Goal: Task Accomplishment & Management: Manage account settings

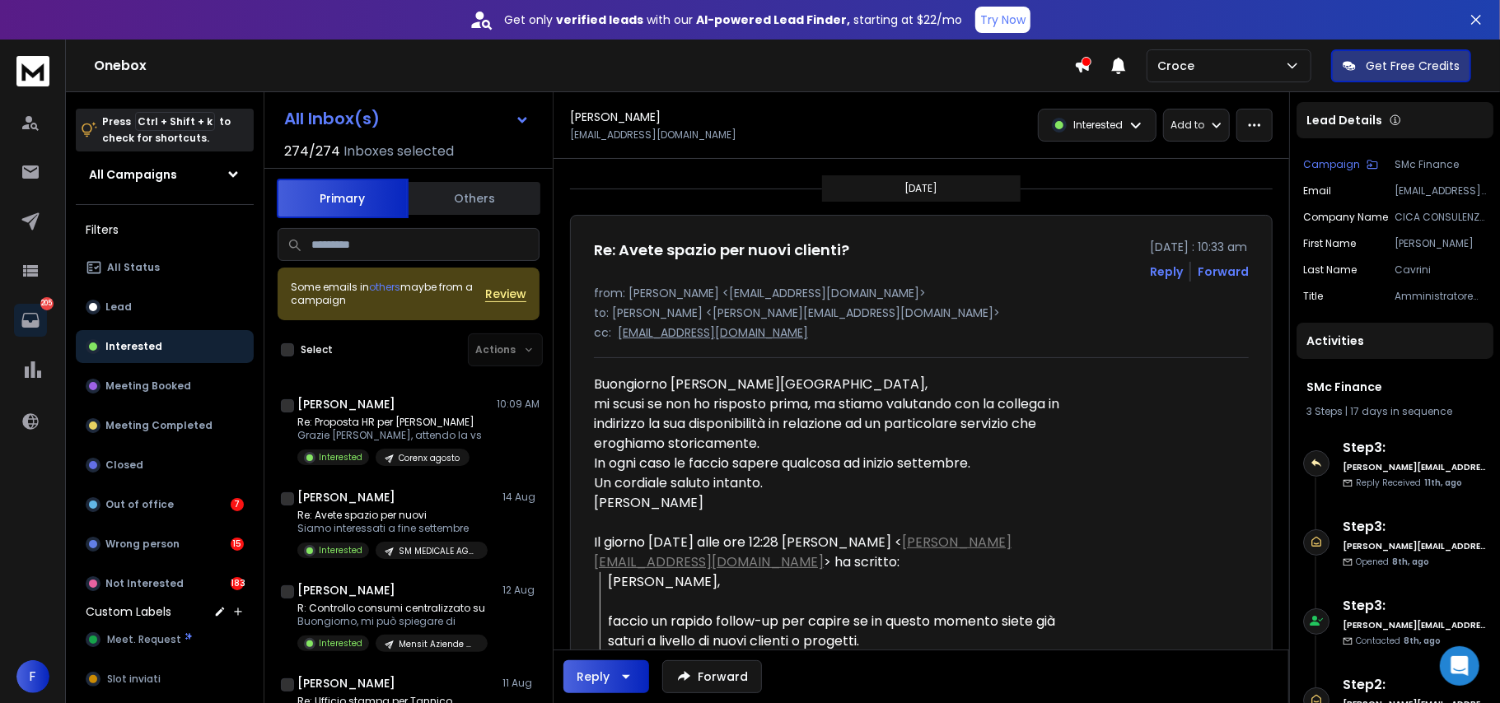
scroll to position [306, 0]
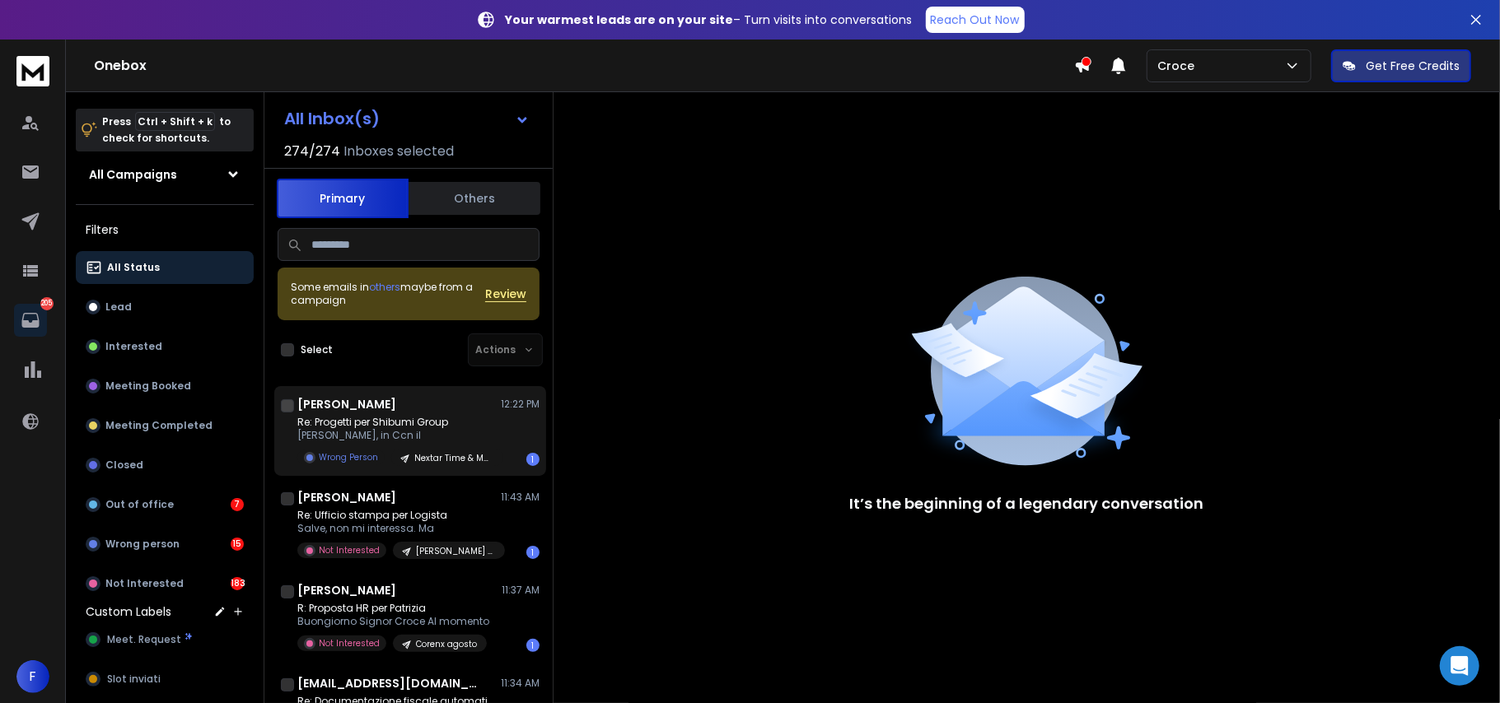
click at [461, 438] on p "[PERSON_NAME], in Ccn il" at bounding box center [396, 435] width 198 height 13
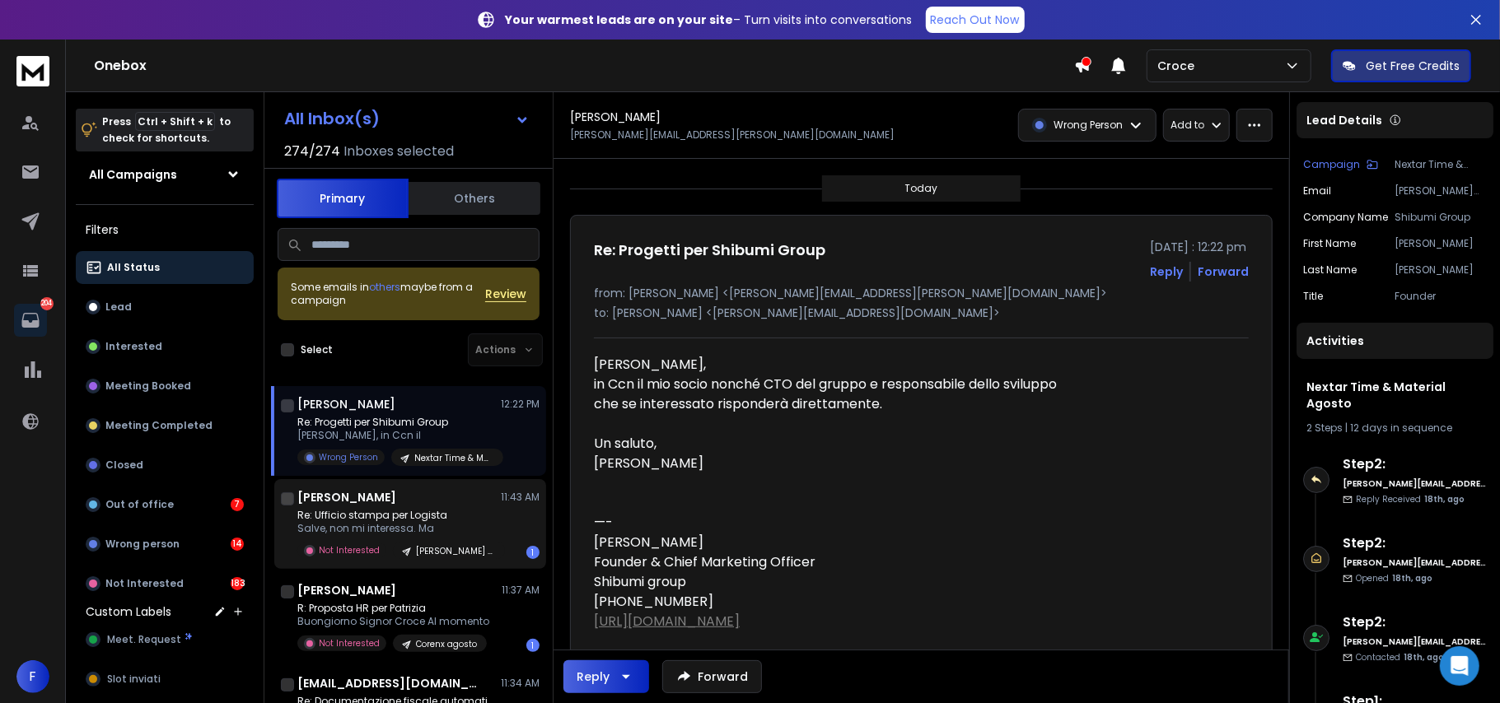
click at [460, 516] on p "Re: Ufficio stampa per Logista" at bounding box center [396, 515] width 198 height 13
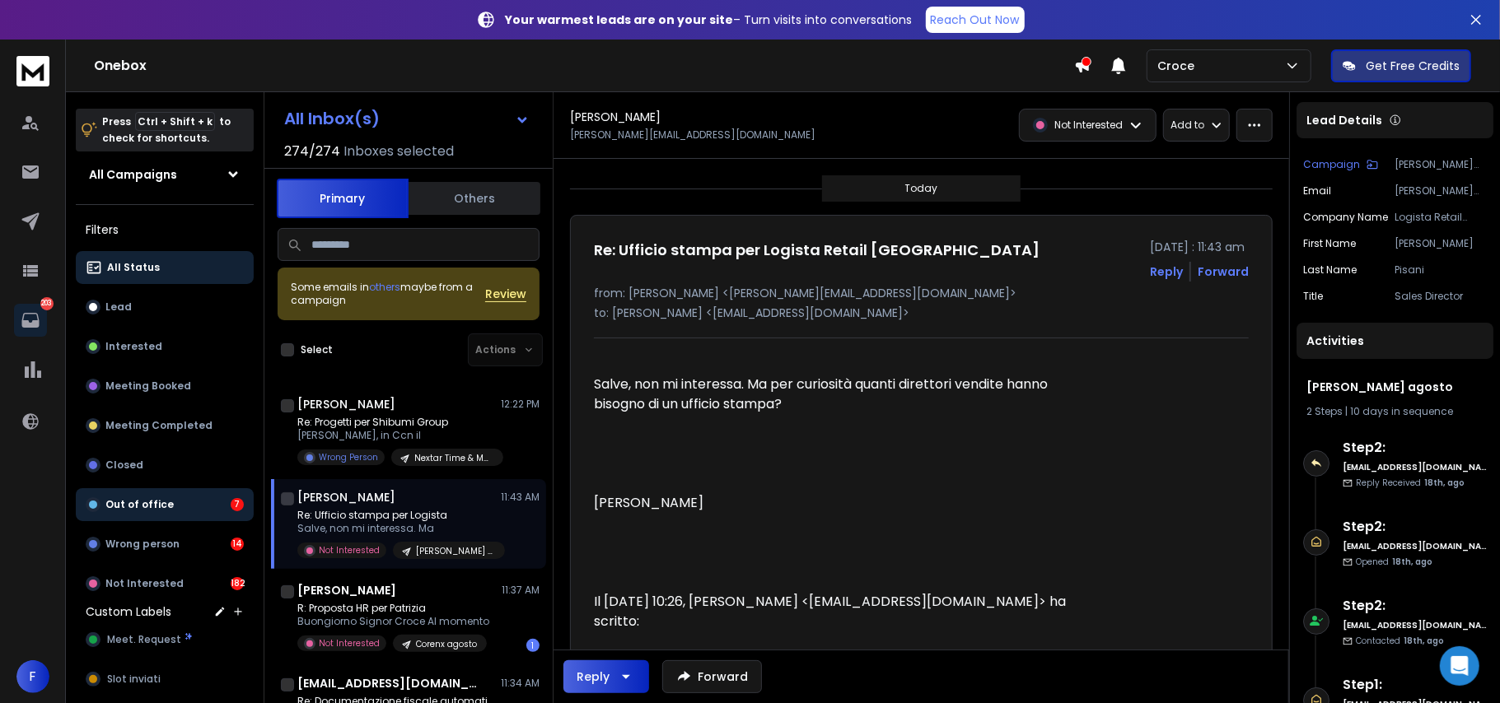
click at [238, 506] on div "7" at bounding box center [237, 504] width 13 height 13
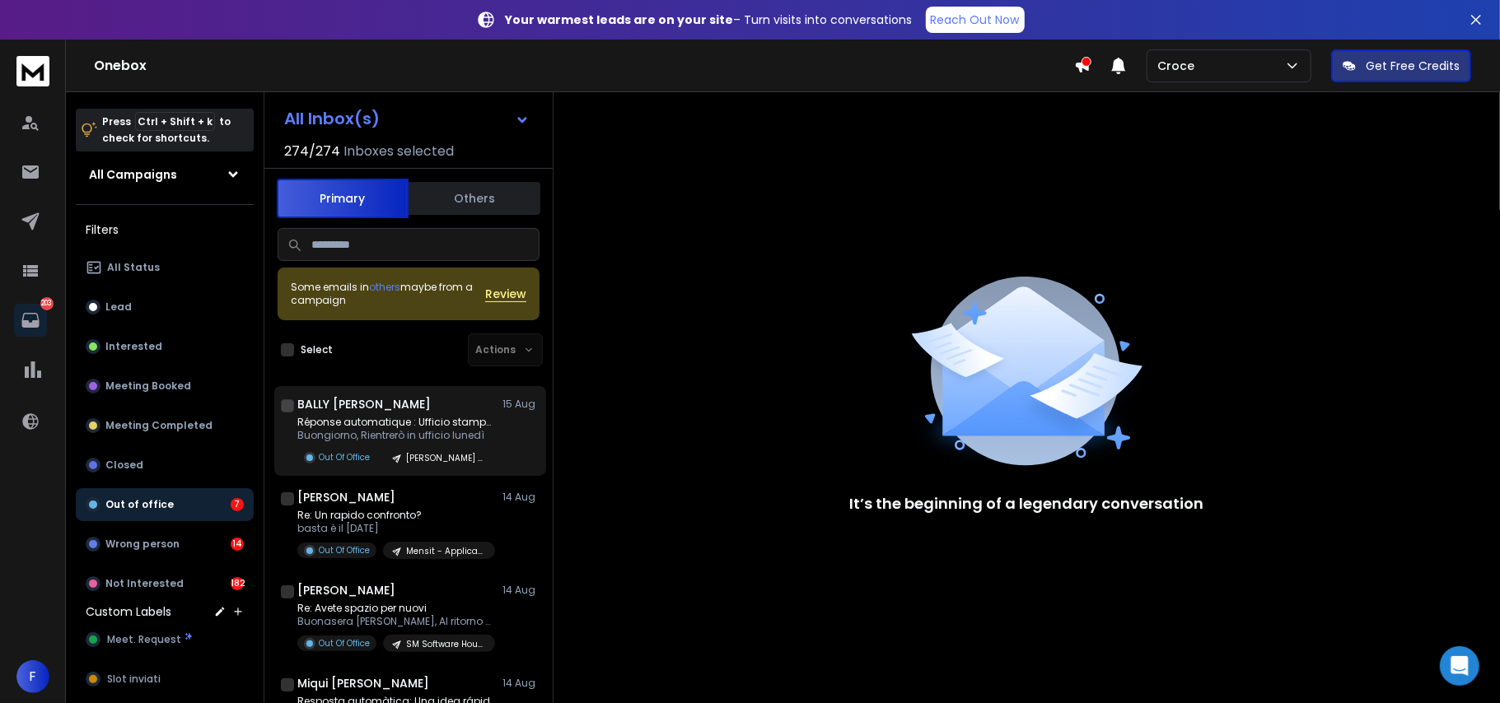
click at [426, 443] on div "Réponse automatique : Ufficio stampa per [PERSON_NAME], Rientrerò in ufficio lu…" at bounding box center [396, 441] width 198 height 50
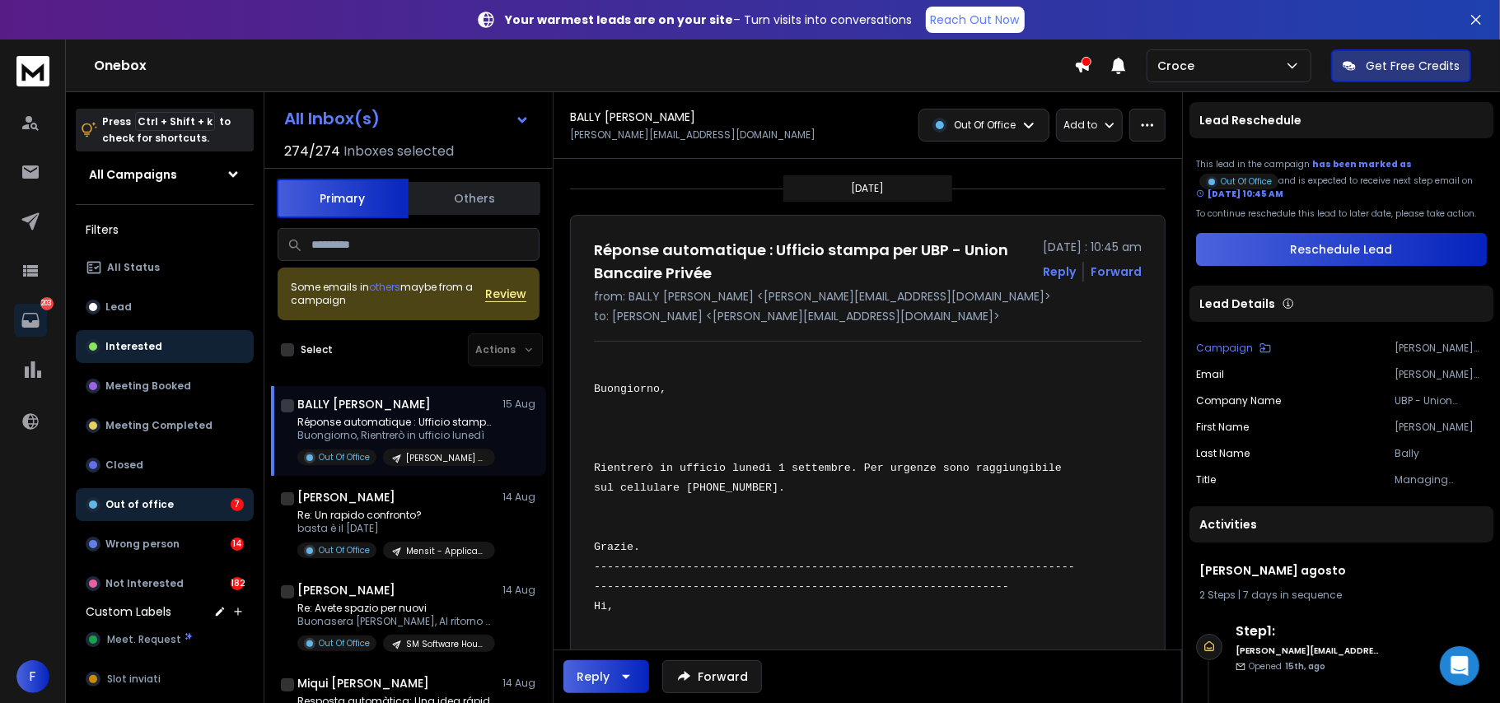
click at [148, 333] on button "Interested" at bounding box center [165, 346] width 178 height 33
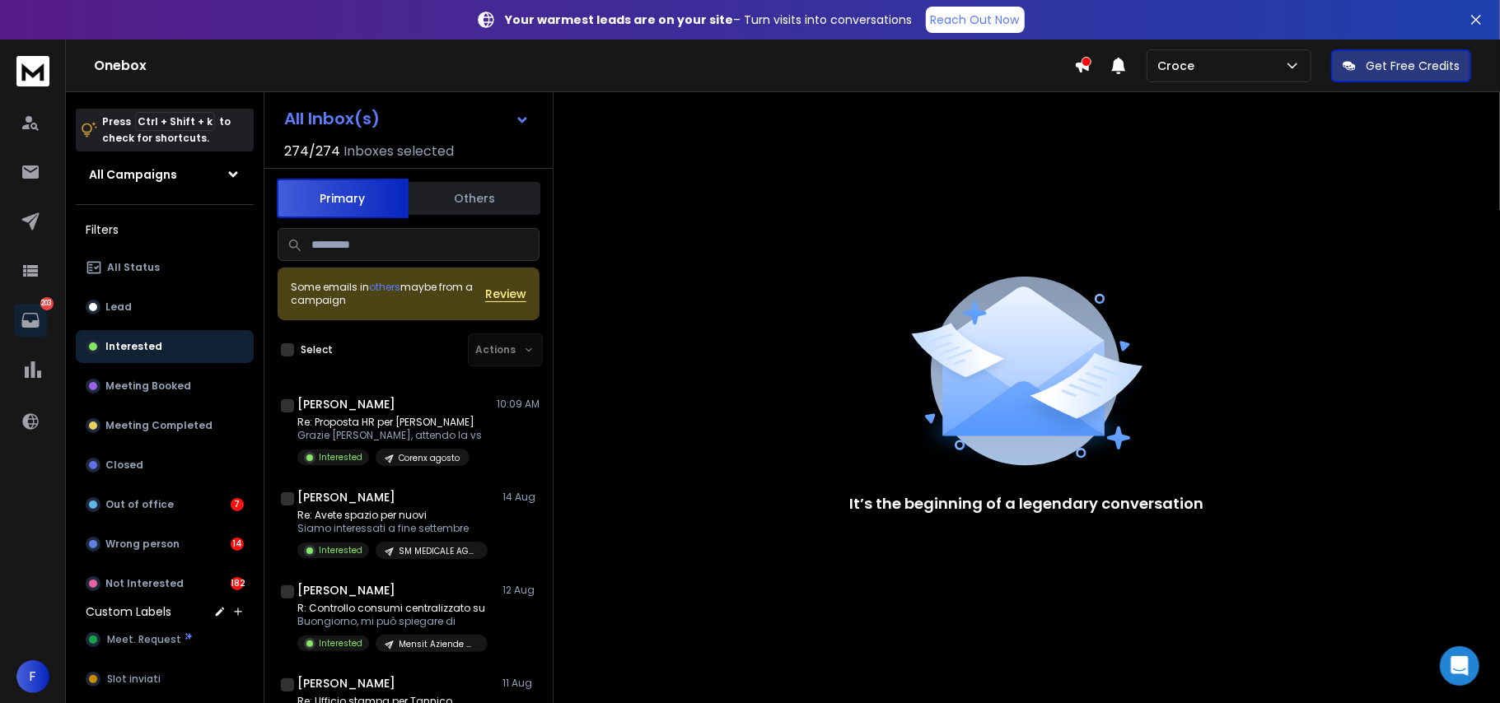
click at [193, 636] on button "Meet. Request" at bounding box center [165, 640] width 178 height 33
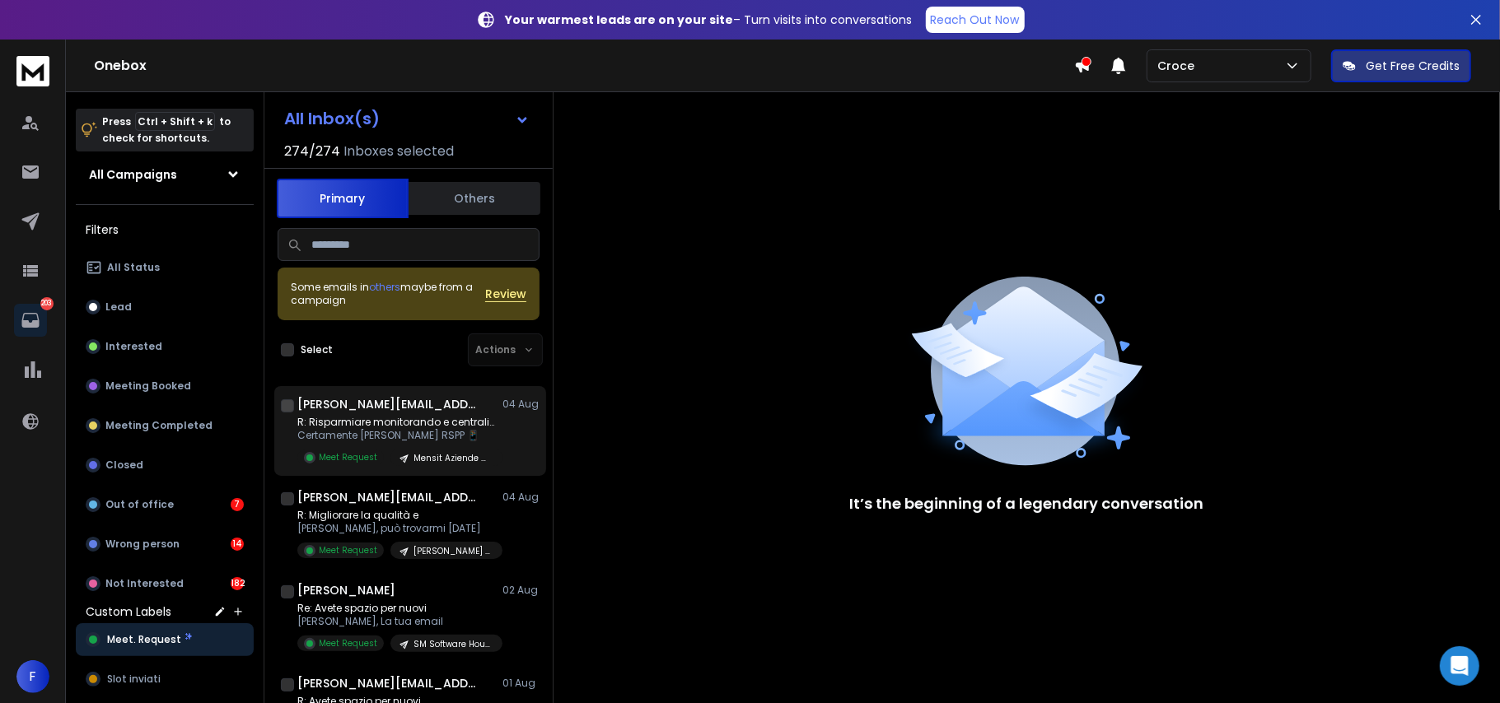
click at [524, 410] on p "04 Aug" at bounding box center [520, 404] width 37 height 13
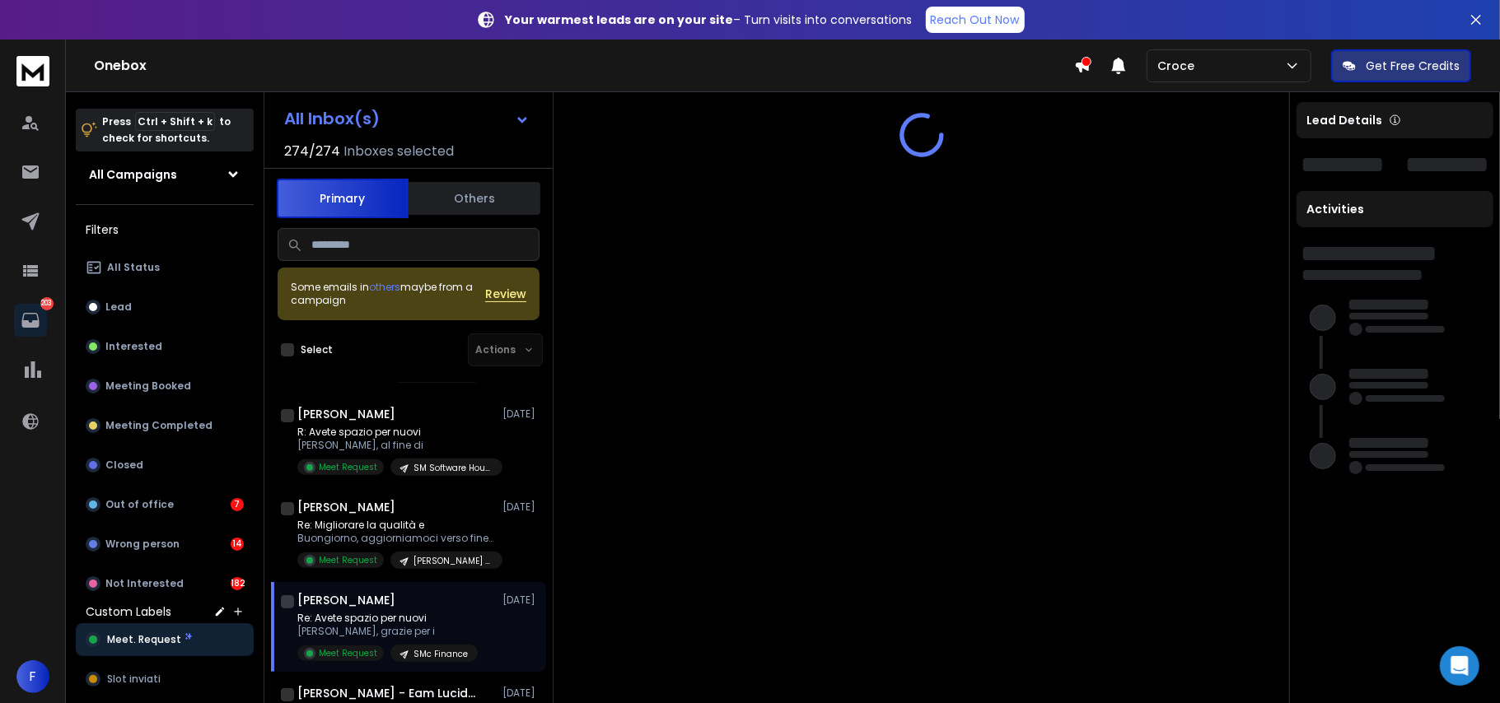
scroll to position [755, 0]
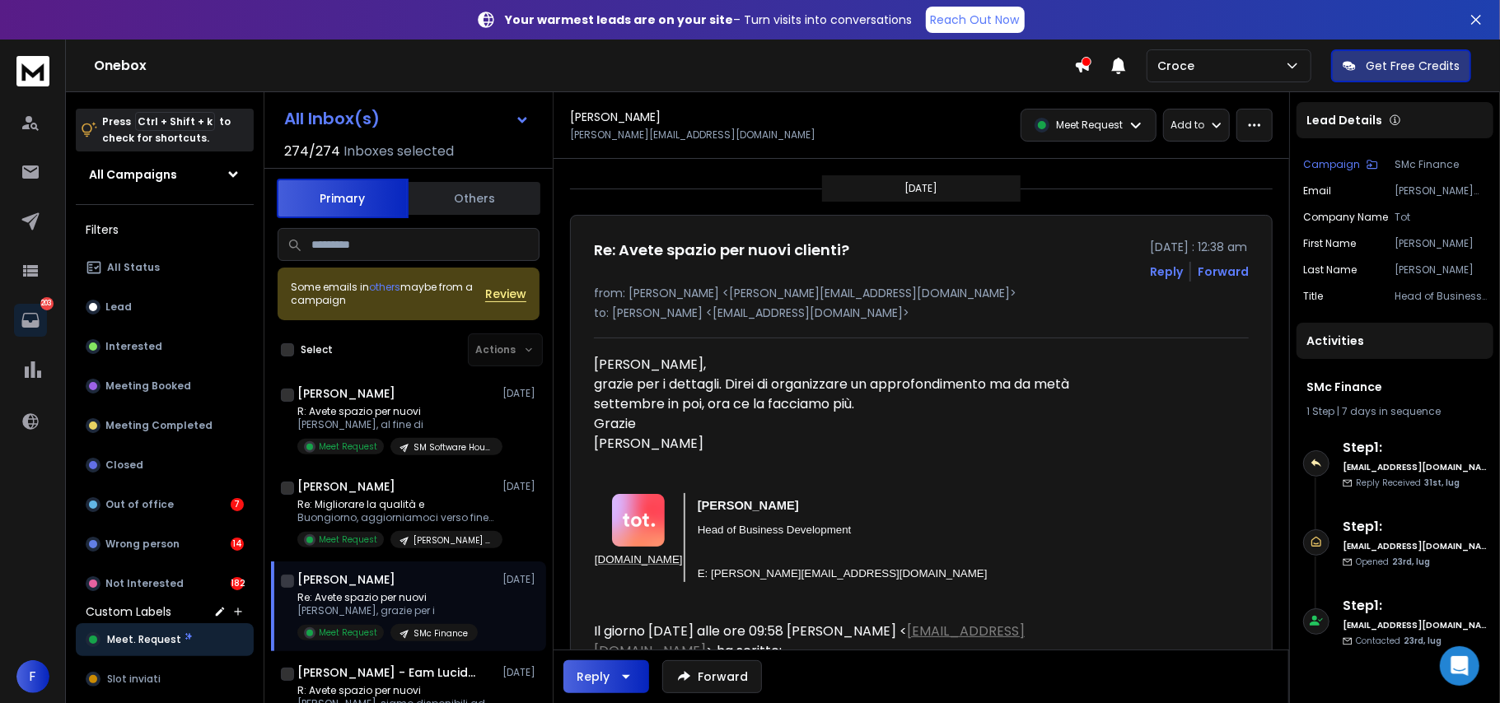
click at [168, 677] on button "Slot inviati" at bounding box center [165, 679] width 178 height 33
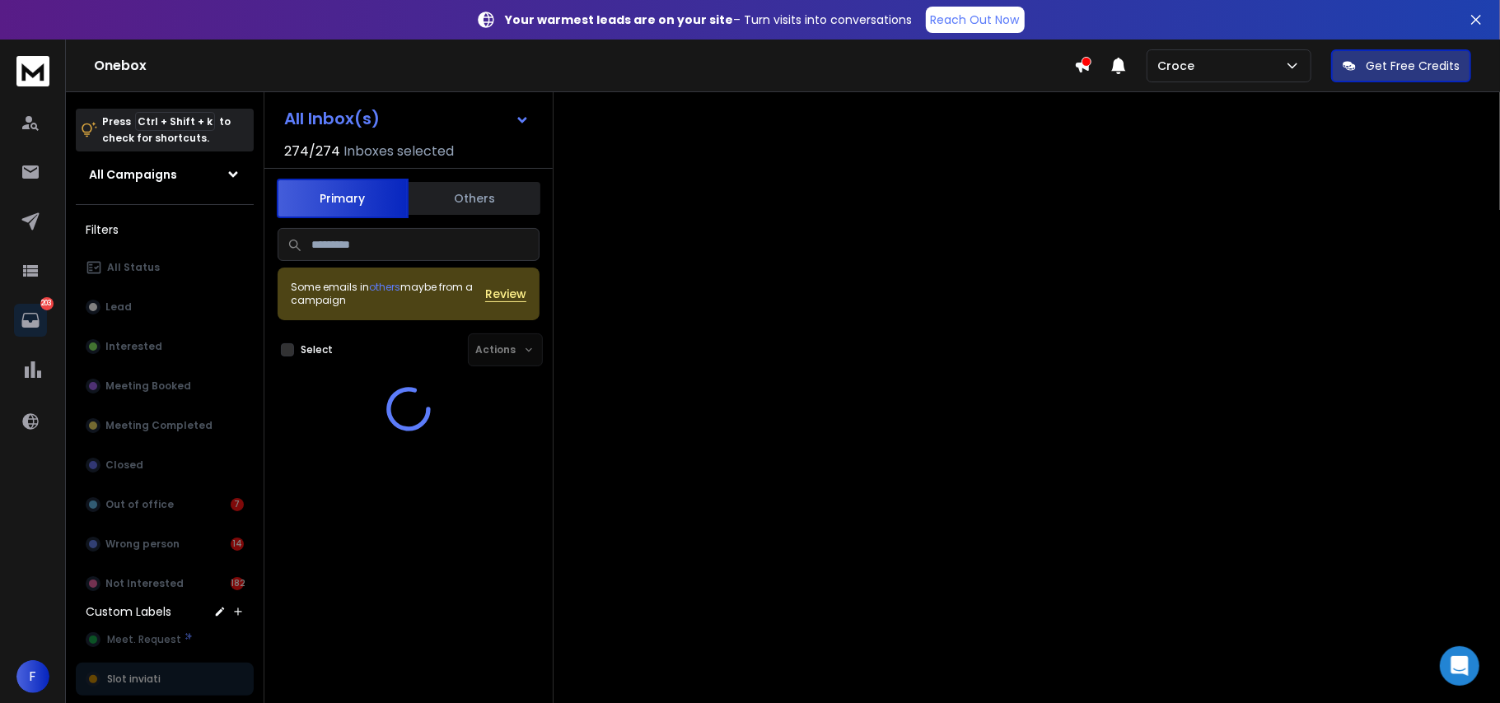
scroll to position [0, 0]
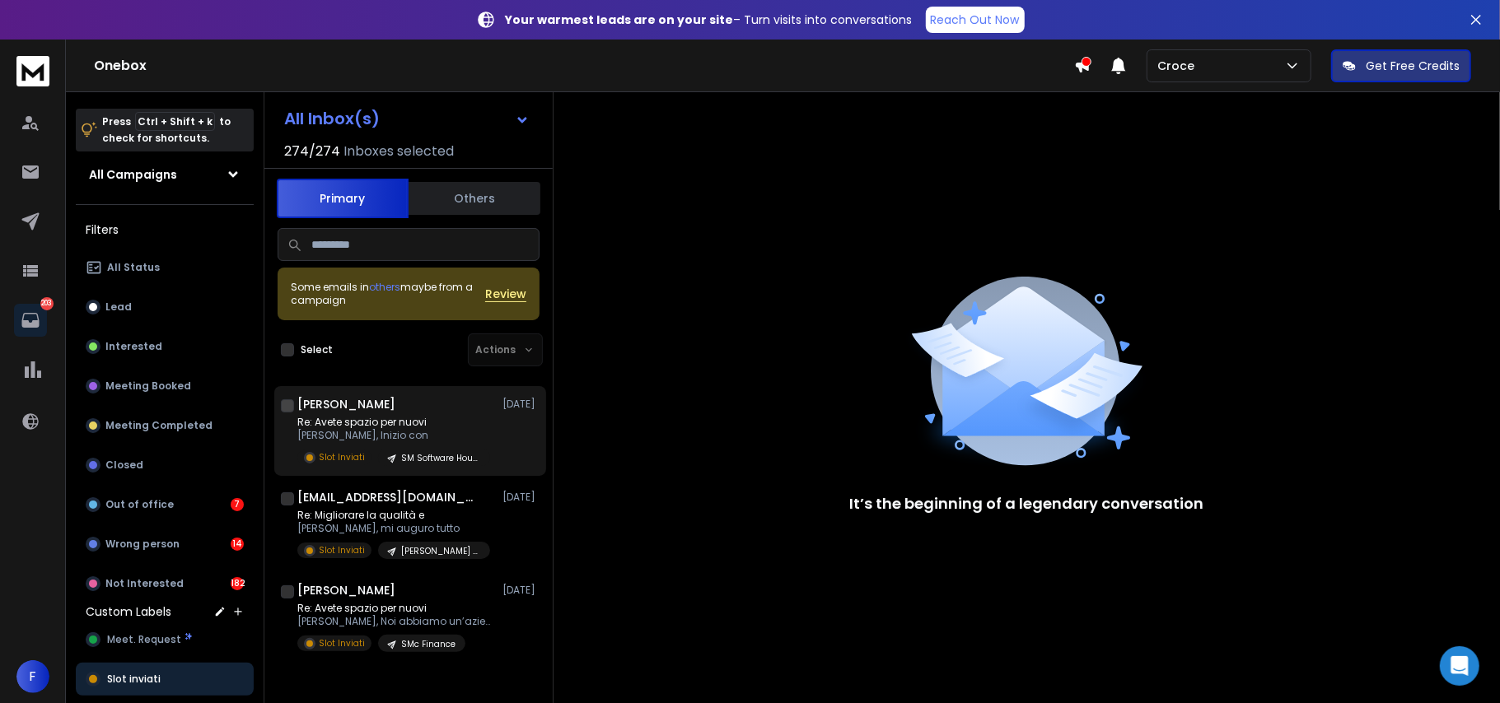
click at [413, 469] on div "[PERSON_NAME] [DATE] Re: Avete spazio per nuovi [PERSON_NAME], Inizio con Slot …" at bounding box center [410, 431] width 272 height 90
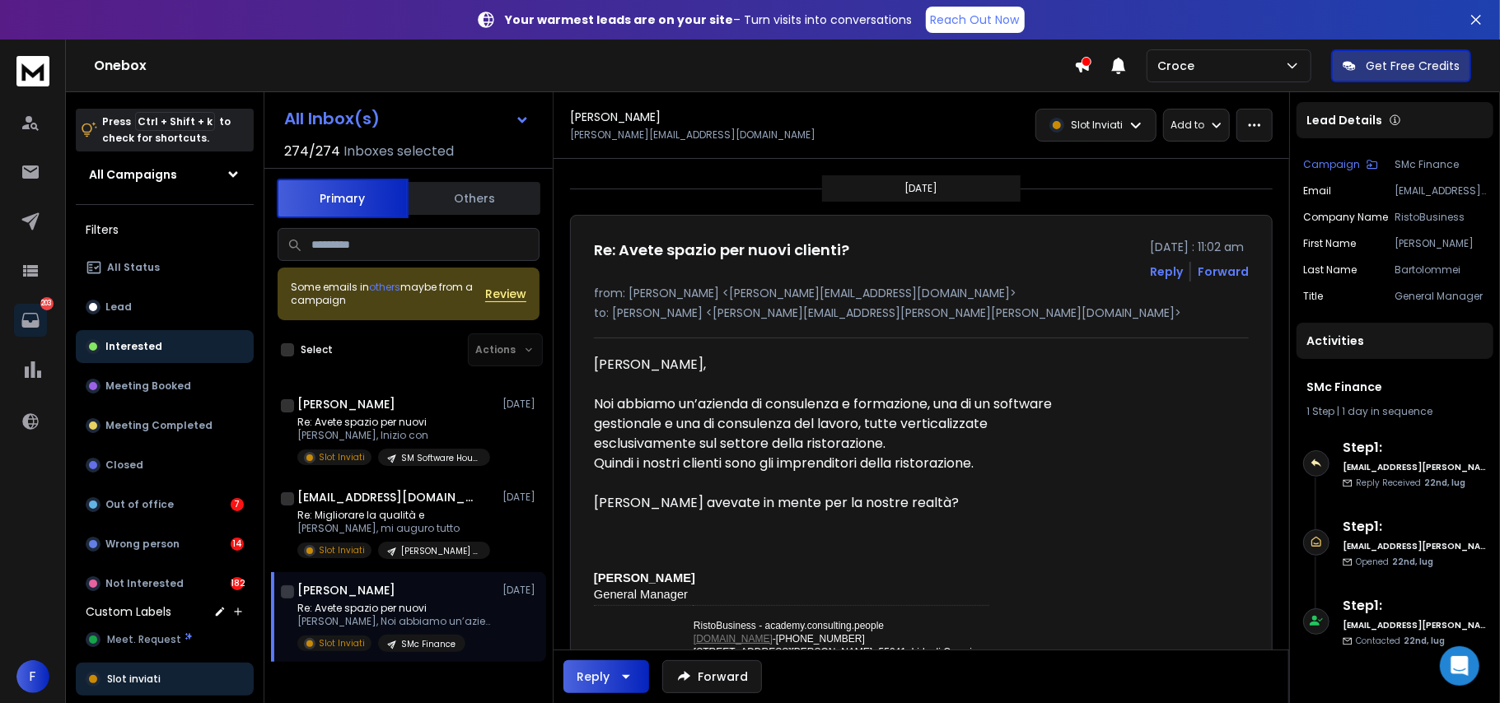
click at [120, 349] on p "Interested" at bounding box center [133, 346] width 57 height 13
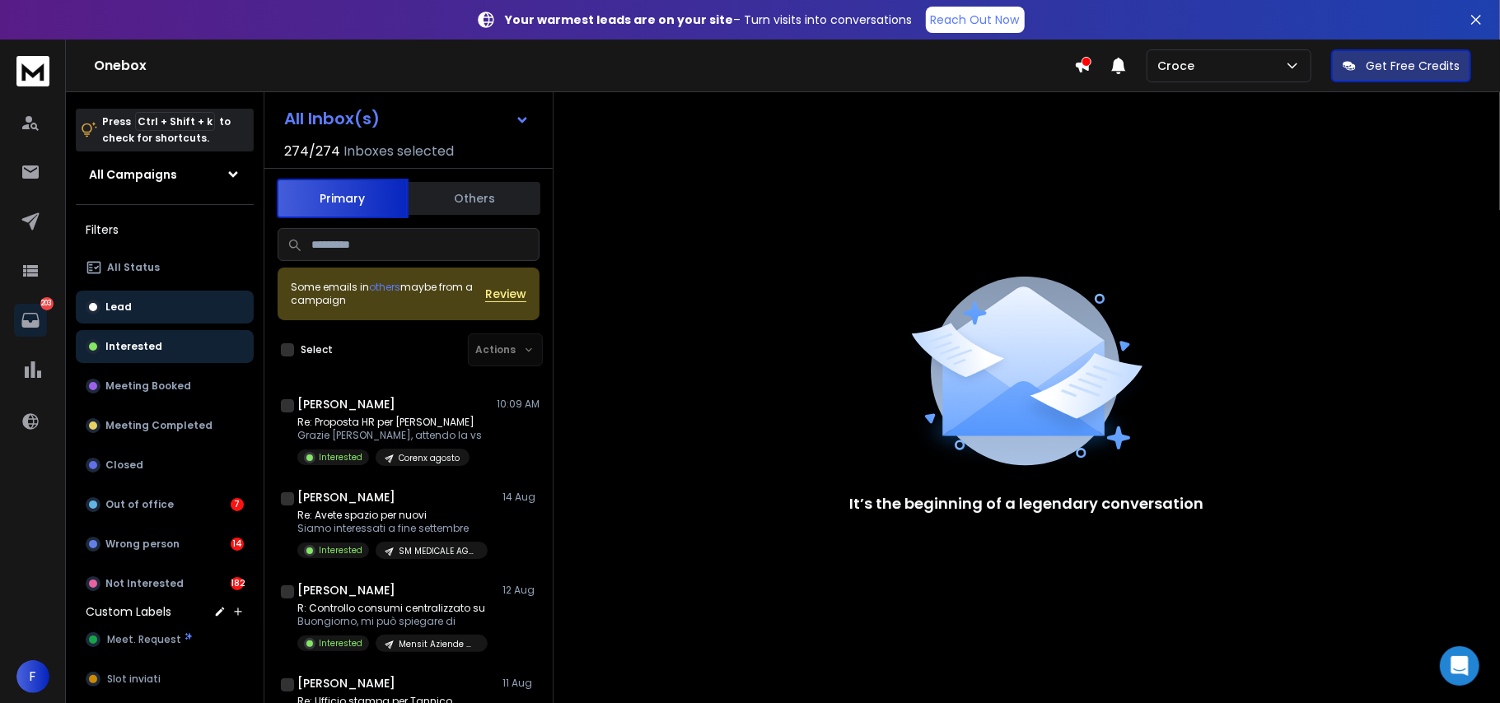
click at [239, 317] on button "Lead" at bounding box center [165, 307] width 178 height 33
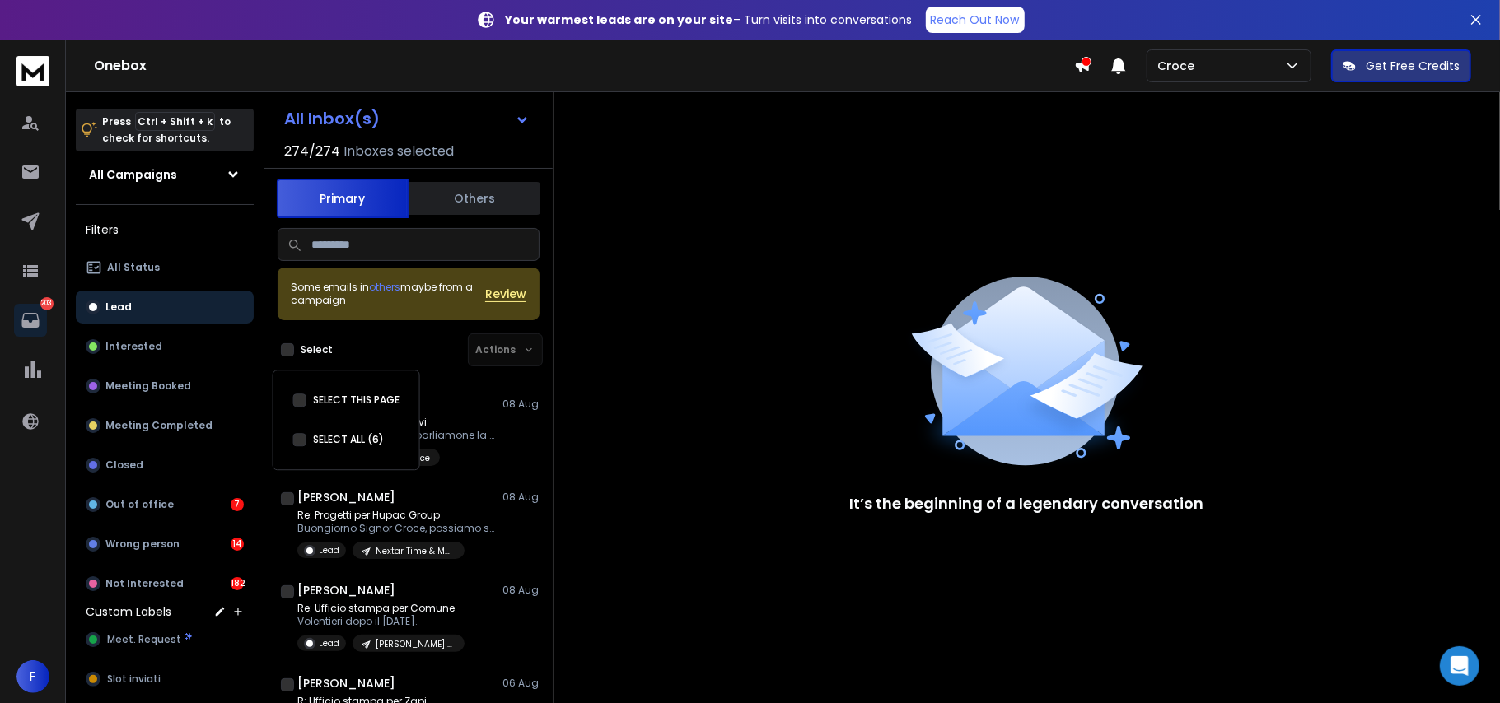
click at [417, 415] on div "SELECT THIS PAGE SELECT ALL (6)" at bounding box center [346, 420] width 147 height 100
click at [466, 439] on p "Grazie [PERSON_NAME], parliamone la prossima" at bounding box center [396, 435] width 198 height 13
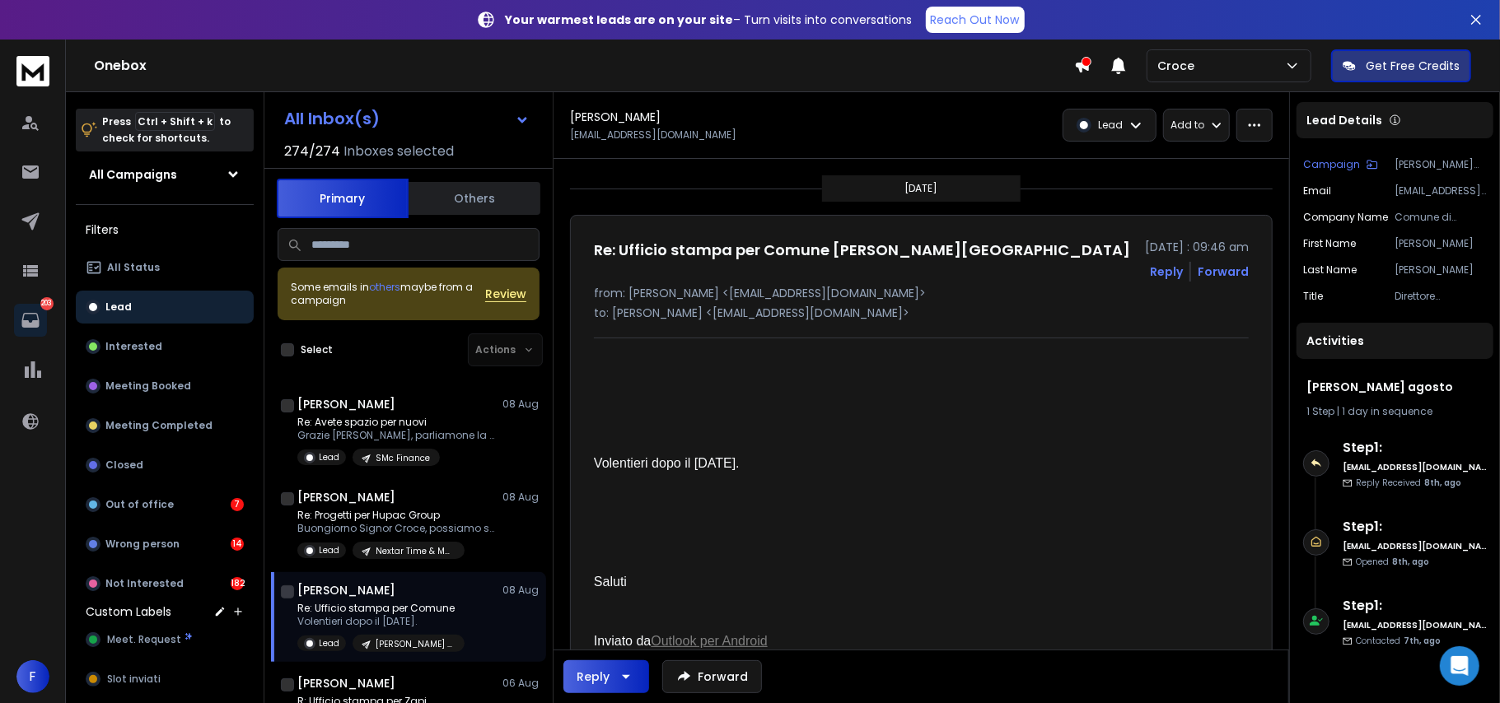
click at [686, 474] on div "Volentieri dopo il [DATE]." at bounding box center [834, 464] width 481 height 20
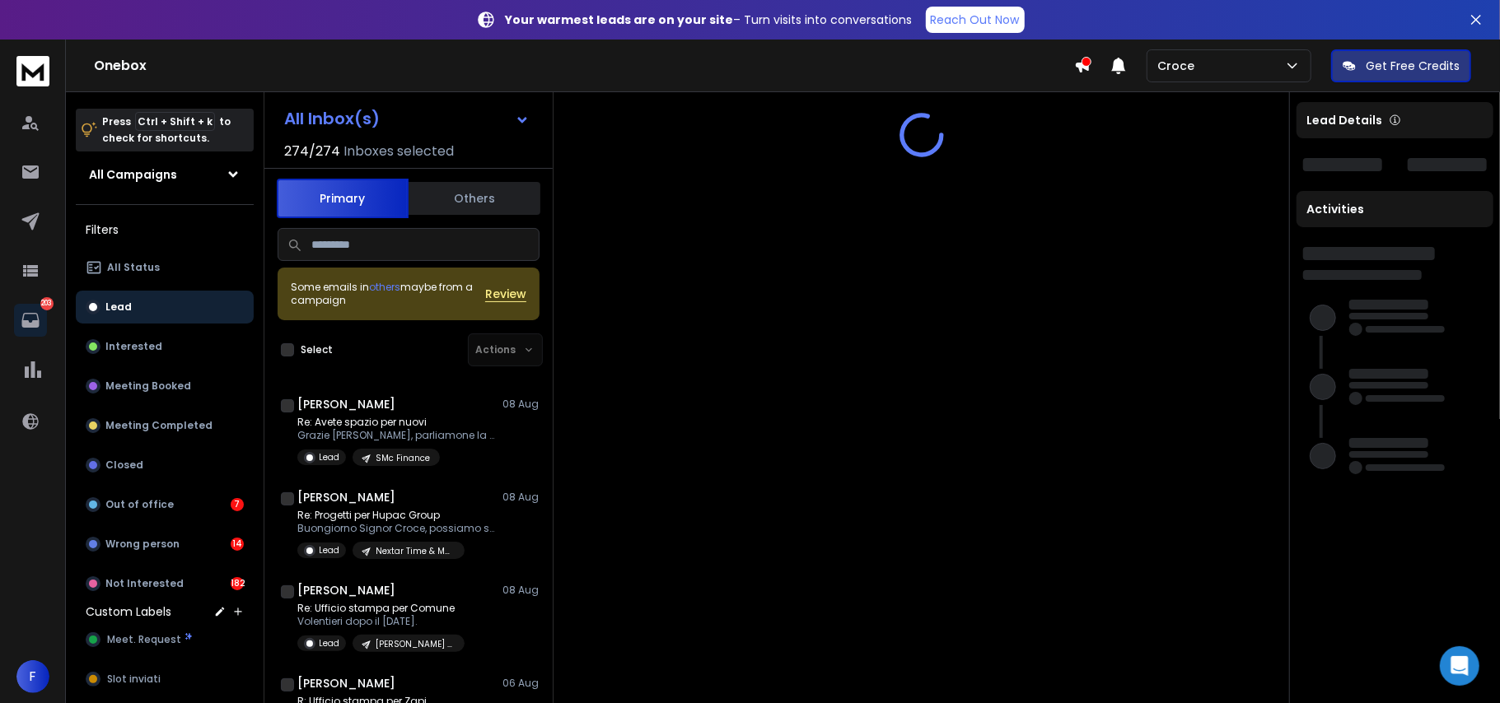
scroll to position [198, 0]
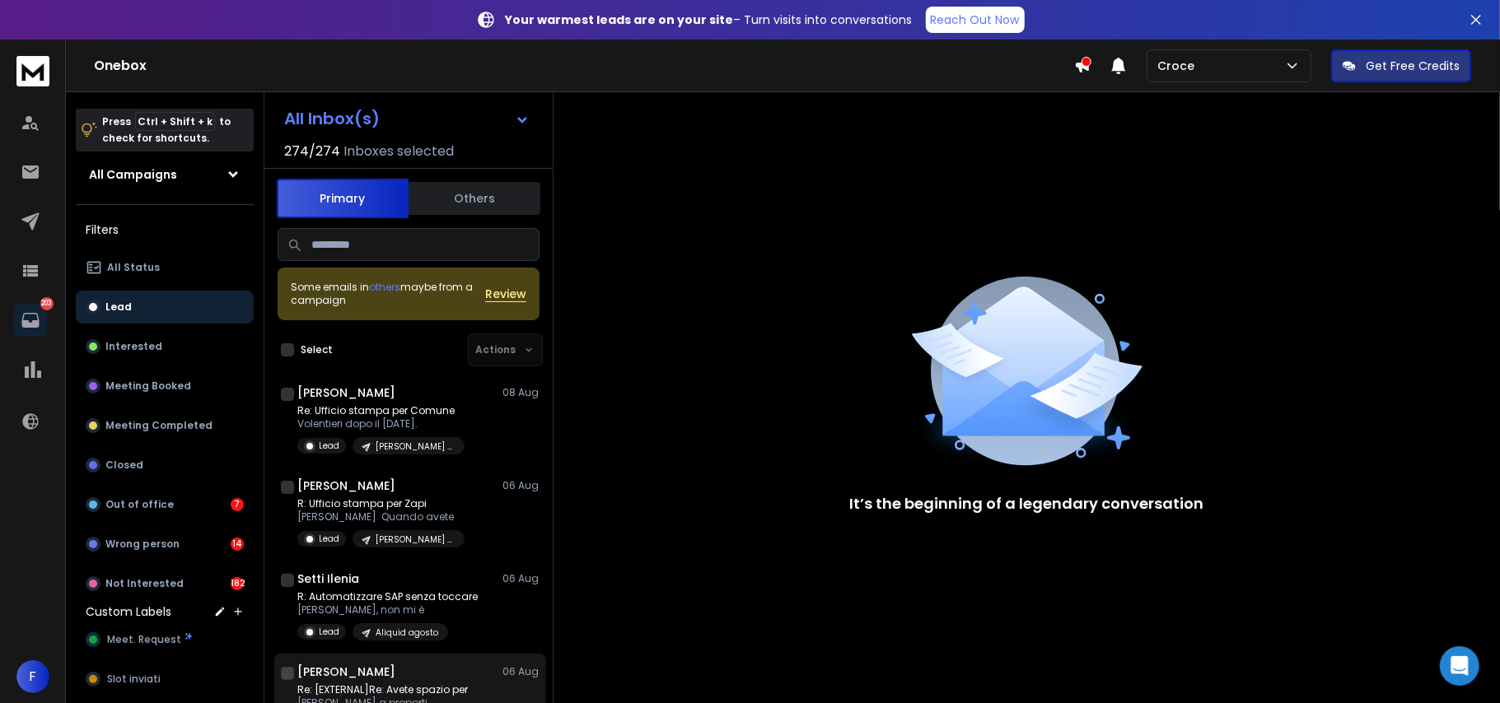
click at [419, 682] on div "[PERSON_NAME] [DATE] Re: [EXTERNAL]Re: Avete spazio per [PERSON_NAME] a proport…" at bounding box center [418, 699] width 242 height 70
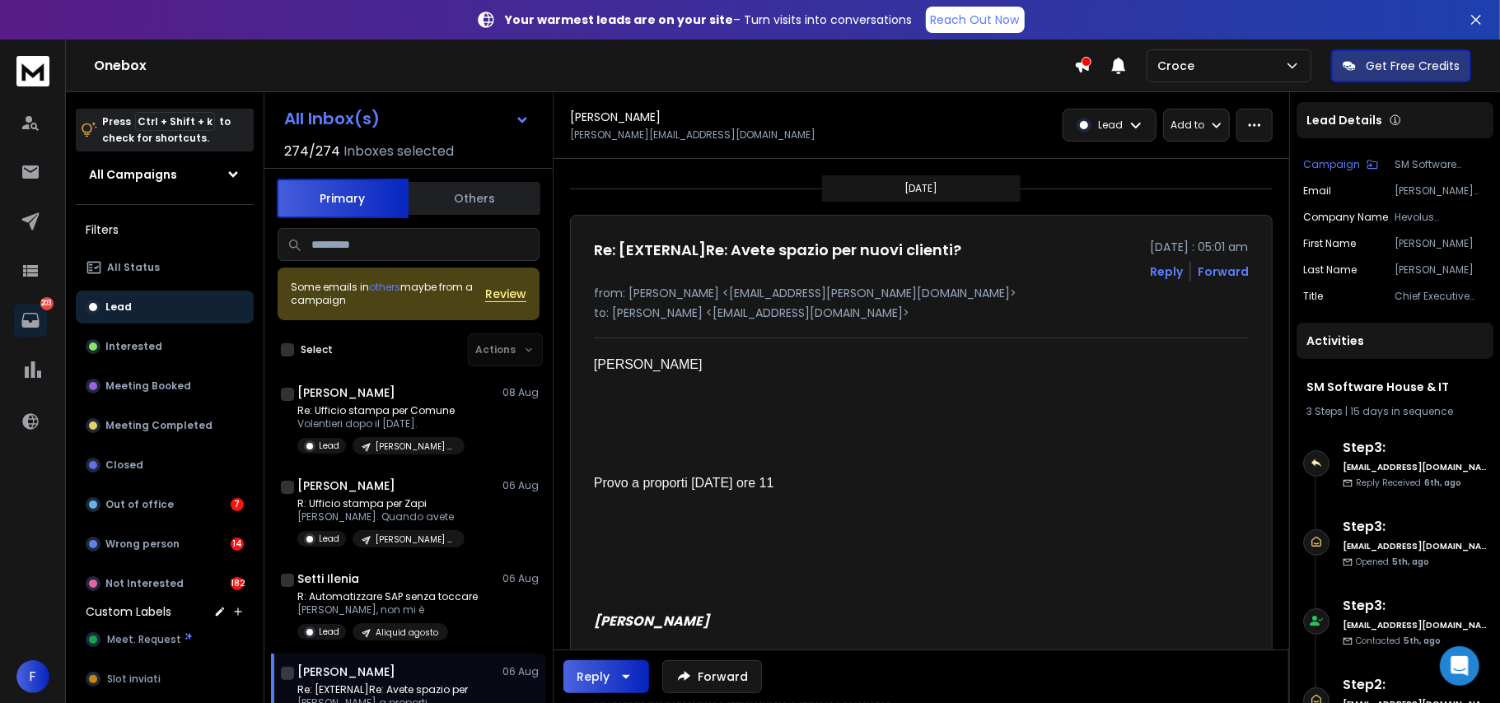
scroll to position [212, 0]
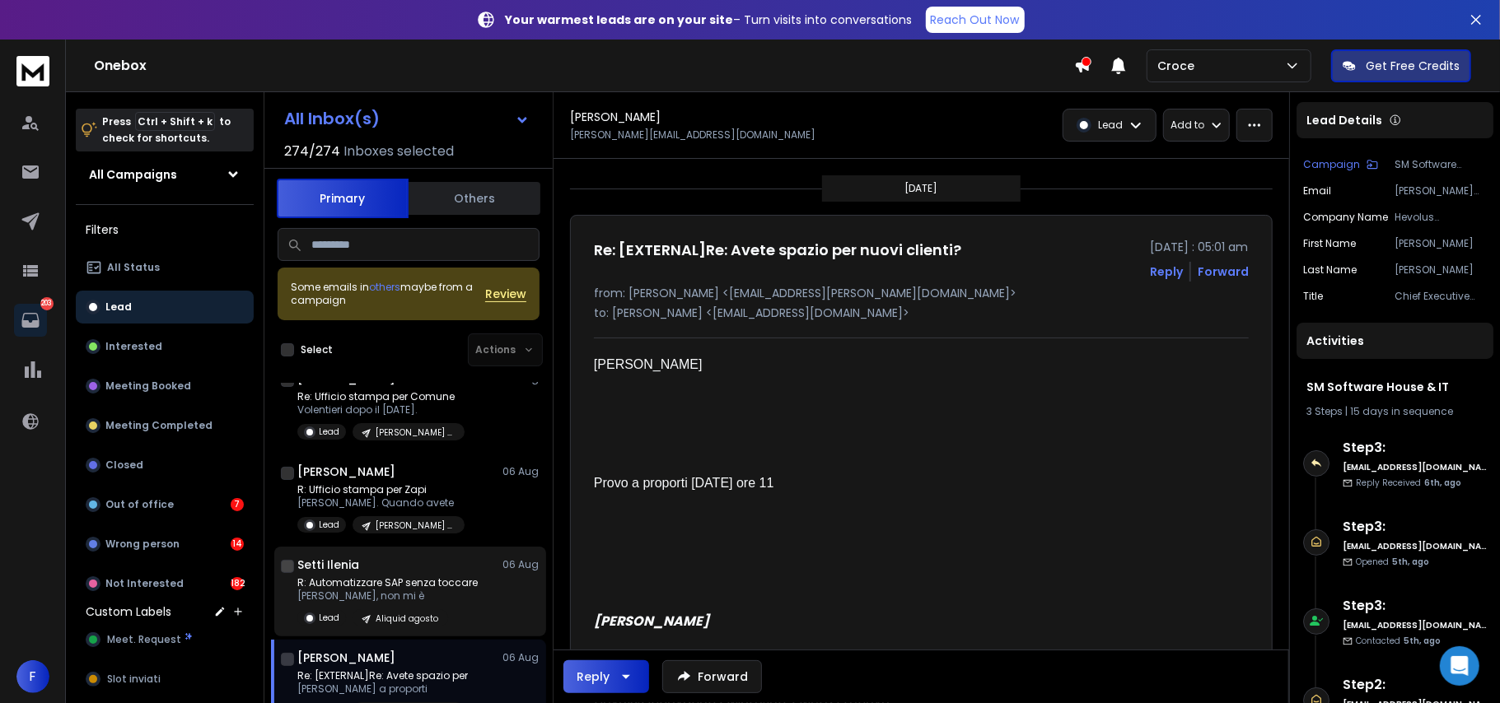
click at [511, 604] on div "R: Automatizzare SAP senza [PERSON_NAME], non mi è Lead Aliquid agosto" at bounding box center [418, 602] width 242 height 50
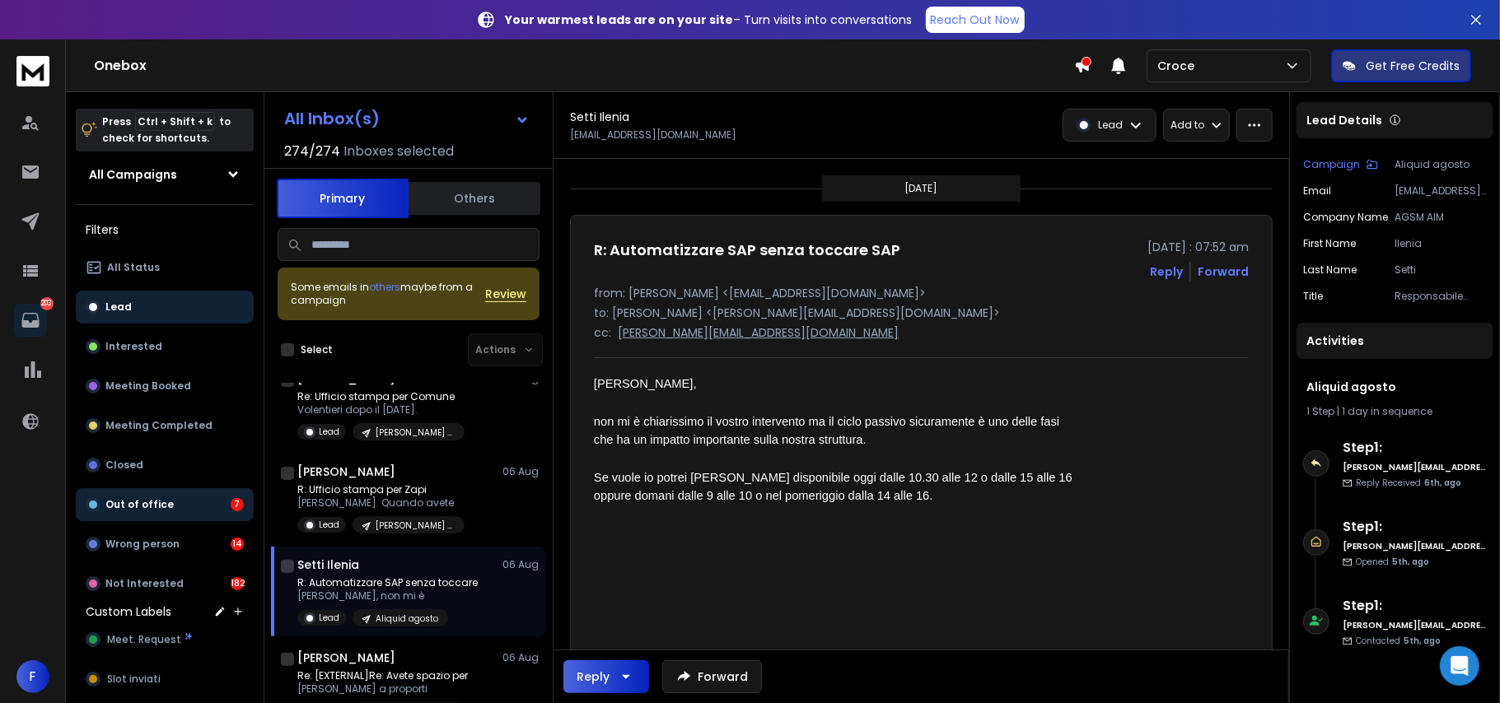
click at [122, 502] on p "Out of office" at bounding box center [139, 504] width 68 height 13
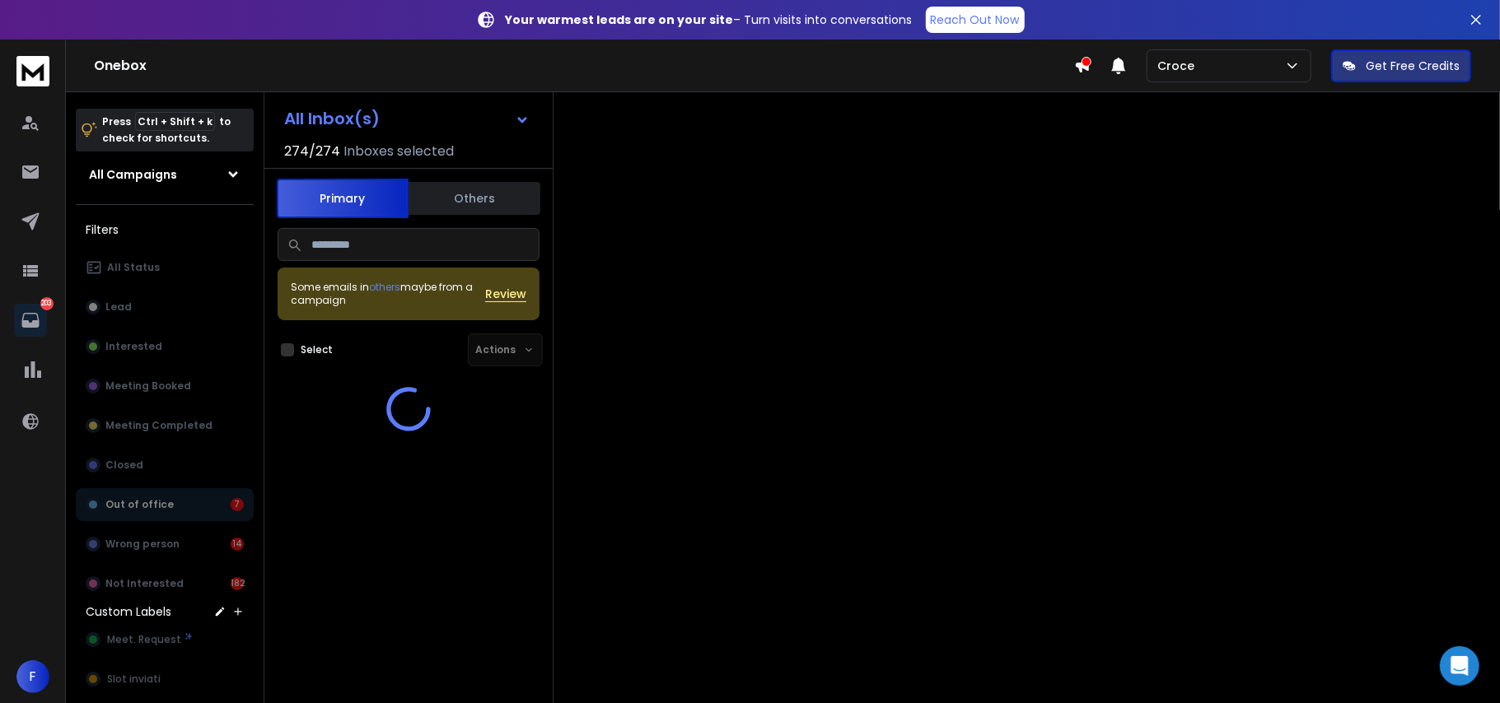
scroll to position [0, 0]
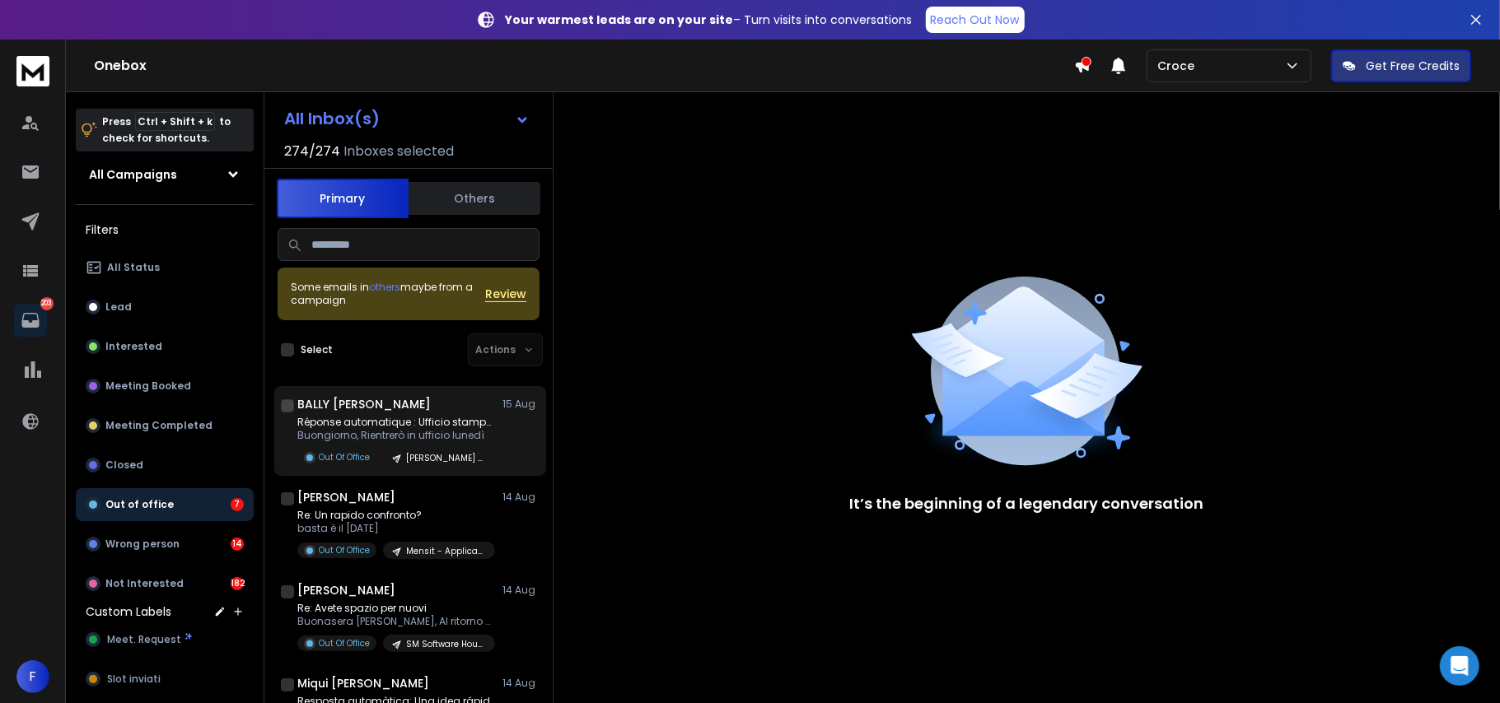
click at [505, 450] on div "Réponse automatique : Ufficio stampa per [PERSON_NAME], Rientrerò in ufficio lu…" at bounding box center [418, 441] width 242 height 50
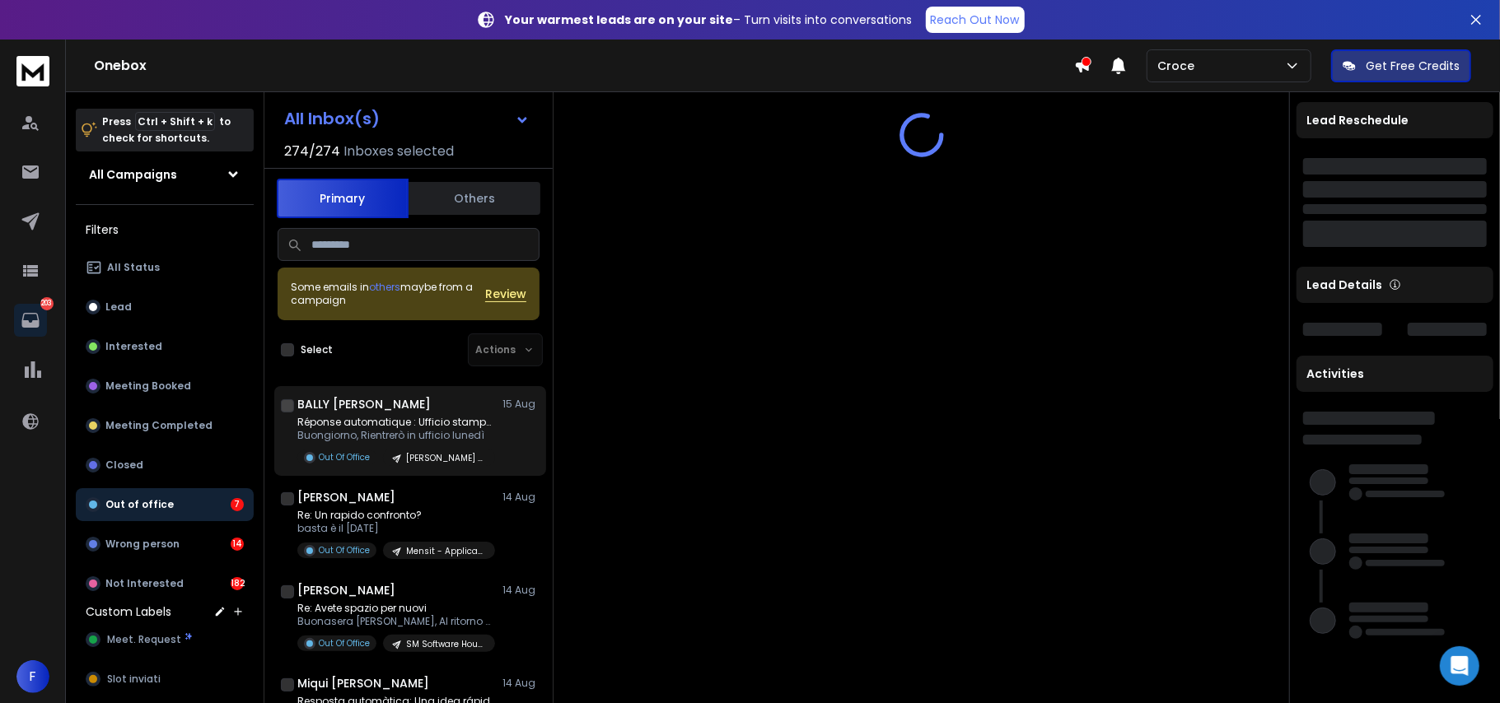
scroll to position [198, 0]
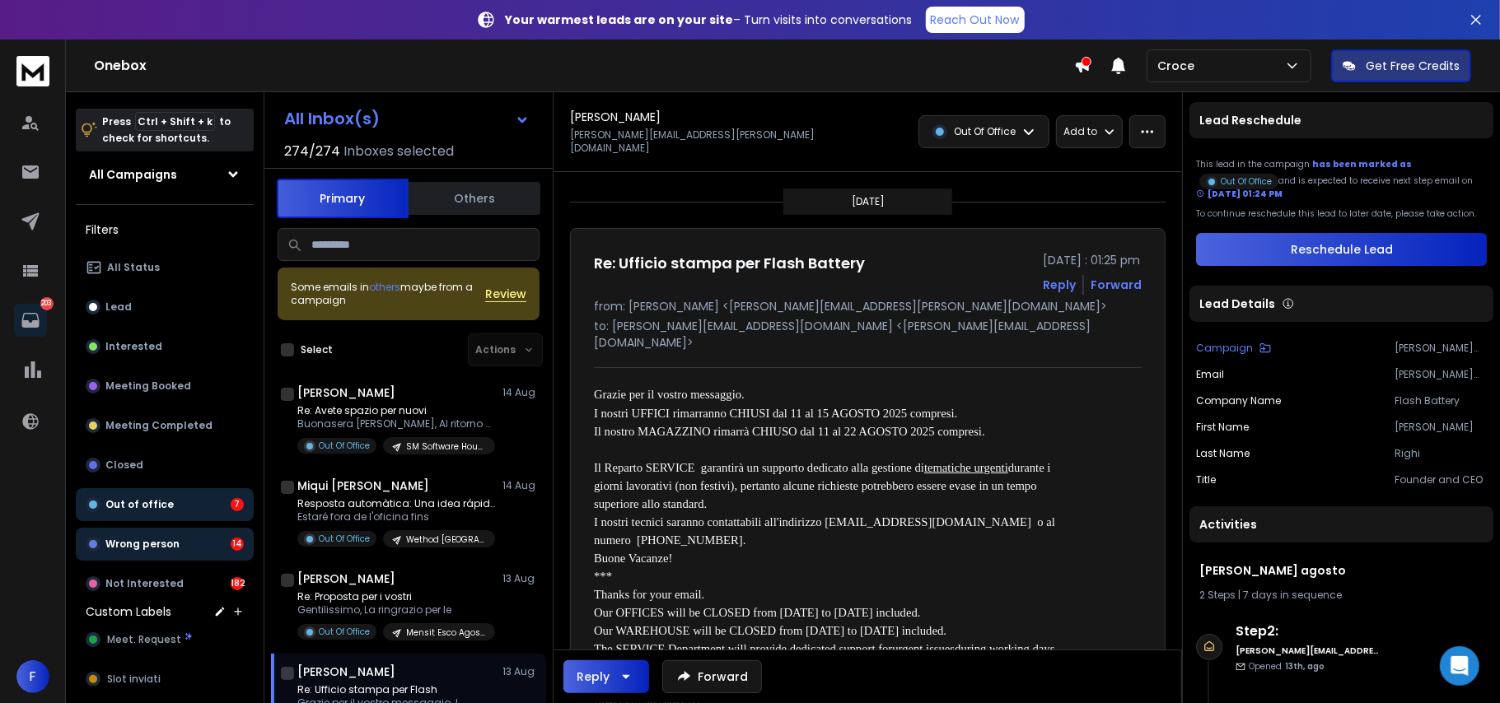
click at [125, 551] on div "Wrong person" at bounding box center [133, 544] width 94 height 15
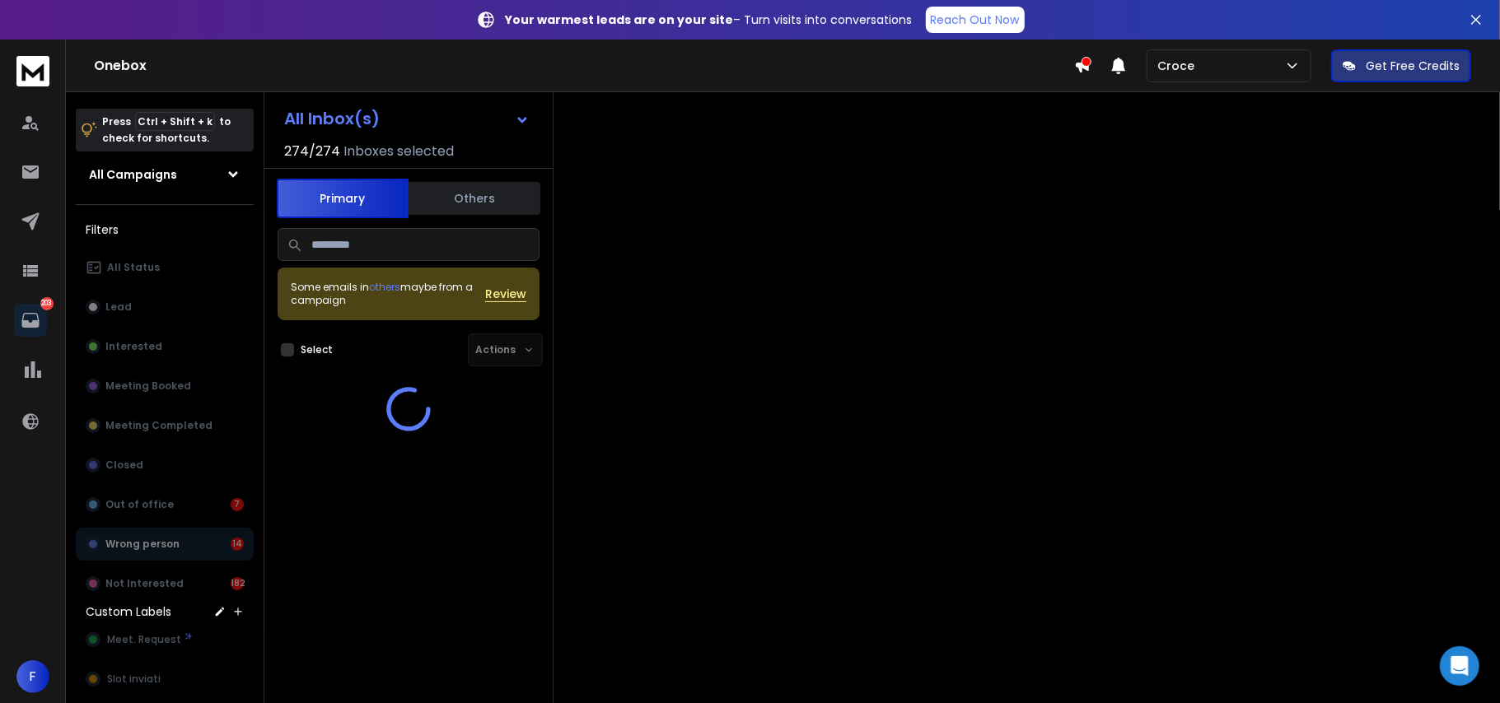
scroll to position [0, 0]
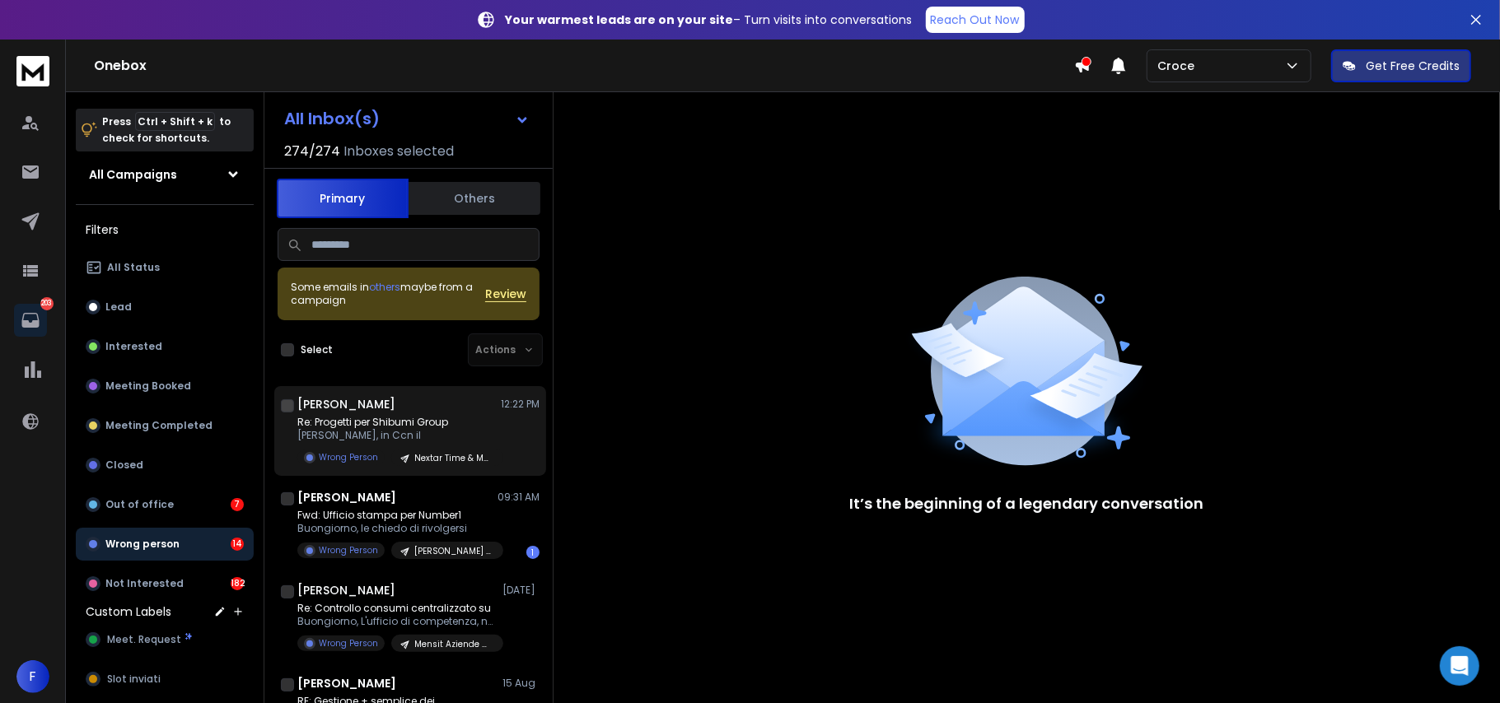
click at [456, 456] on p "Nextar Time & Material Agosto" at bounding box center [453, 458] width 79 height 12
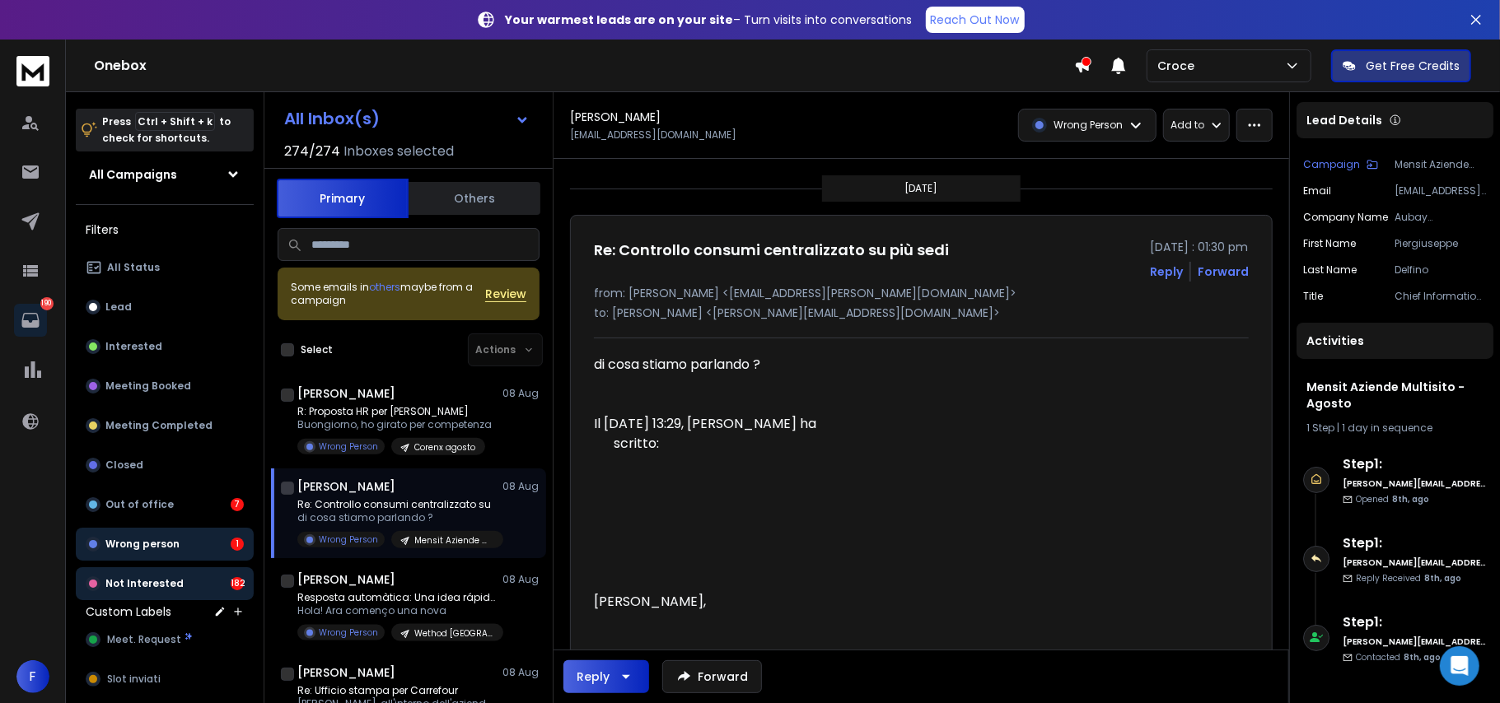
click at [214, 594] on button "Not Interested 182" at bounding box center [165, 584] width 178 height 33
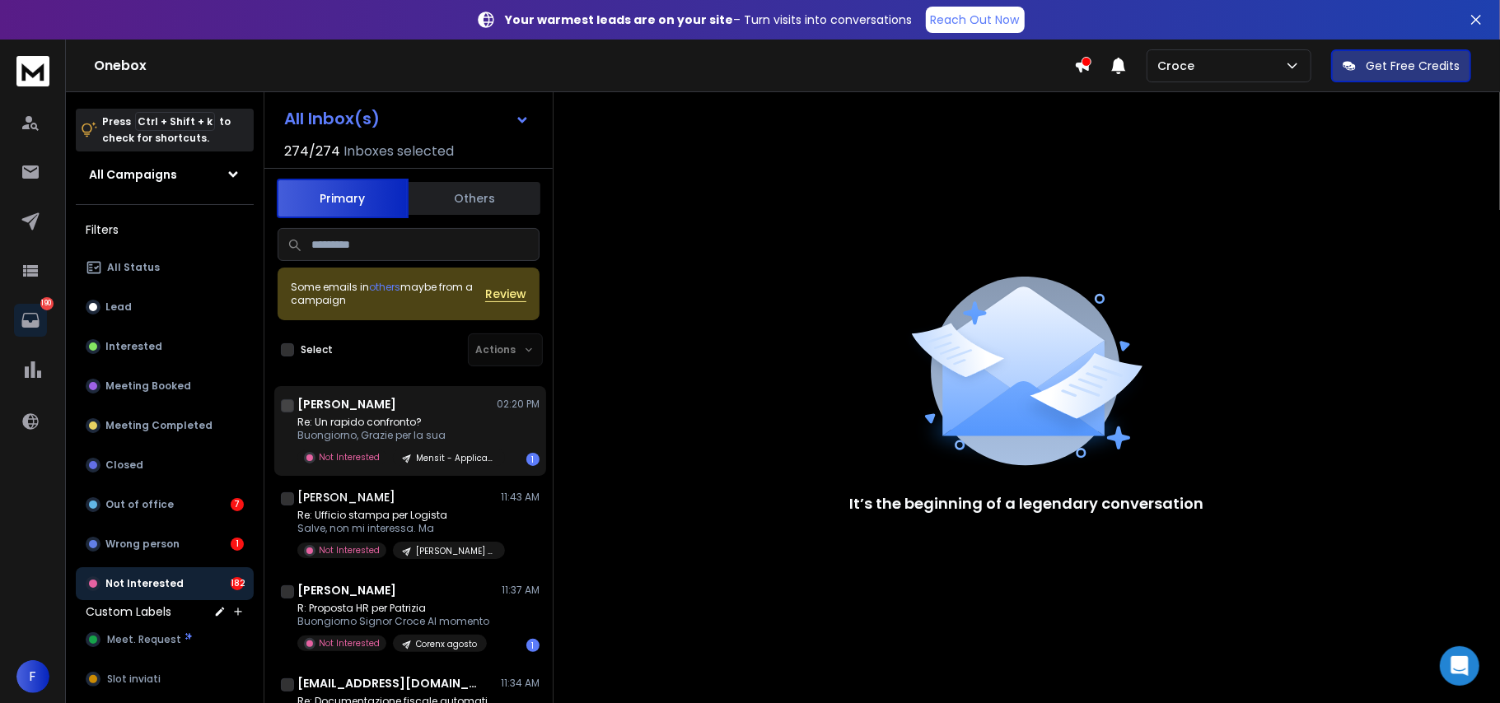
click at [505, 449] on div "Re: Un rapido confronto? Buongiorno, Grazie per la sua Not Interested Mensit - …" at bounding box center [418, 441] width 242 height 50
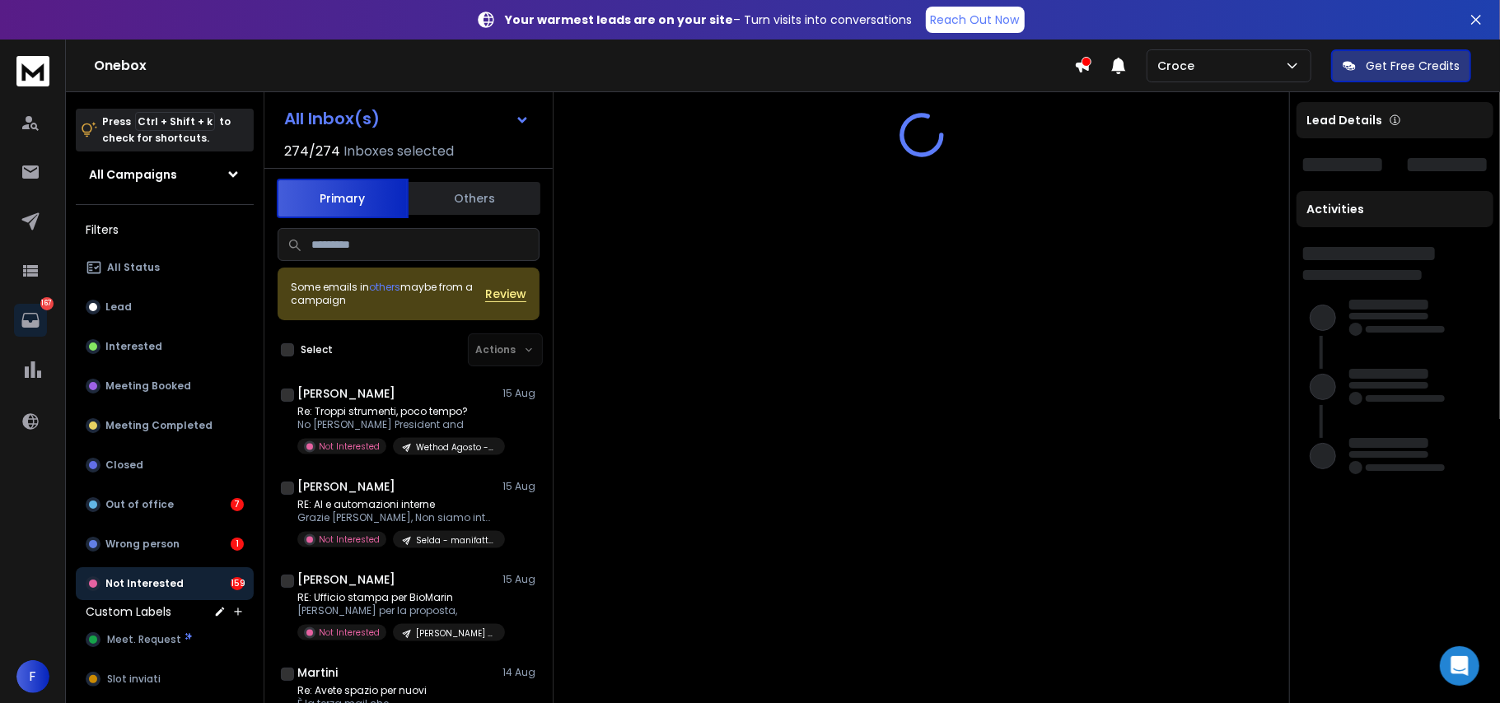
scroll to position [2059, 0]
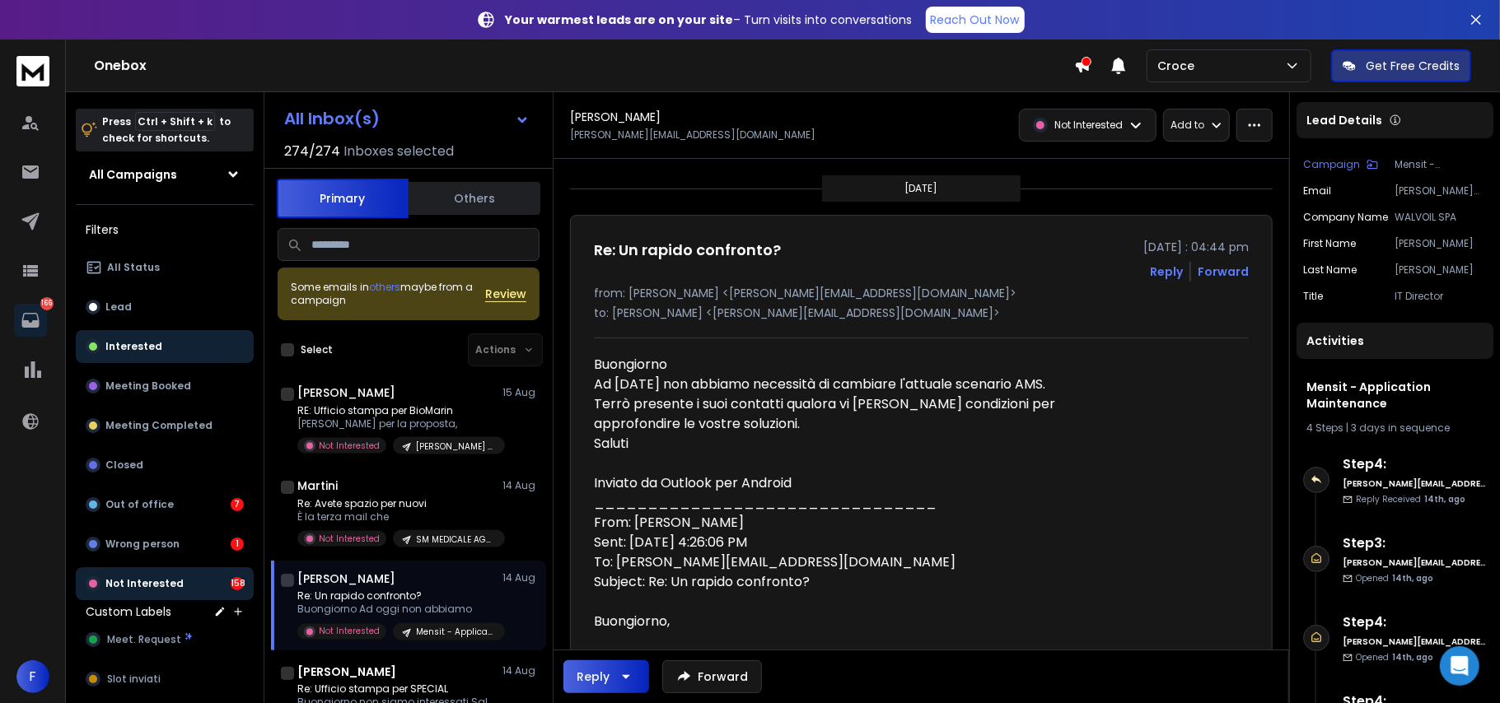
click at [168, 344] on button "Interested" at bounding box center [165, 346] width 178 height 33
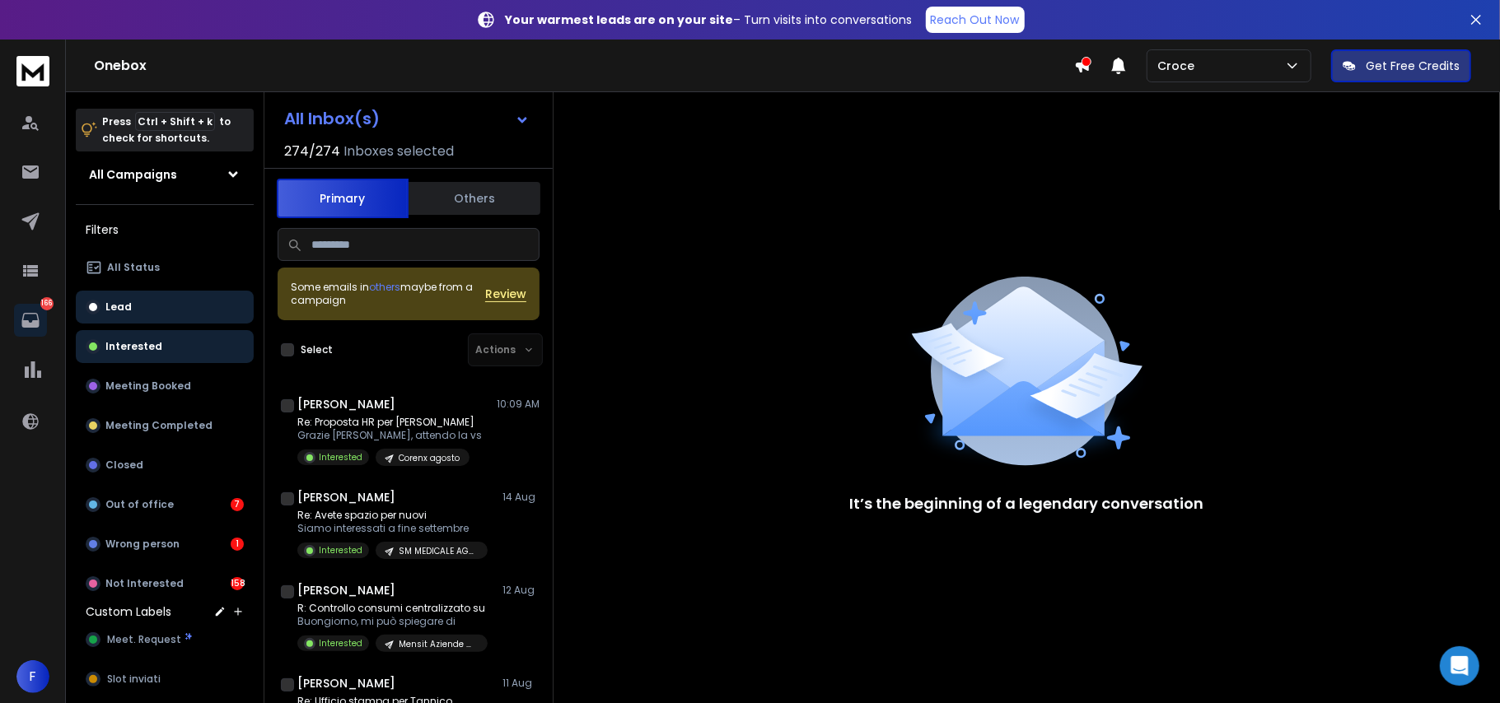
click at [166, 311] on button "Lead" at bounding box center [165, 307] width 178 height 33
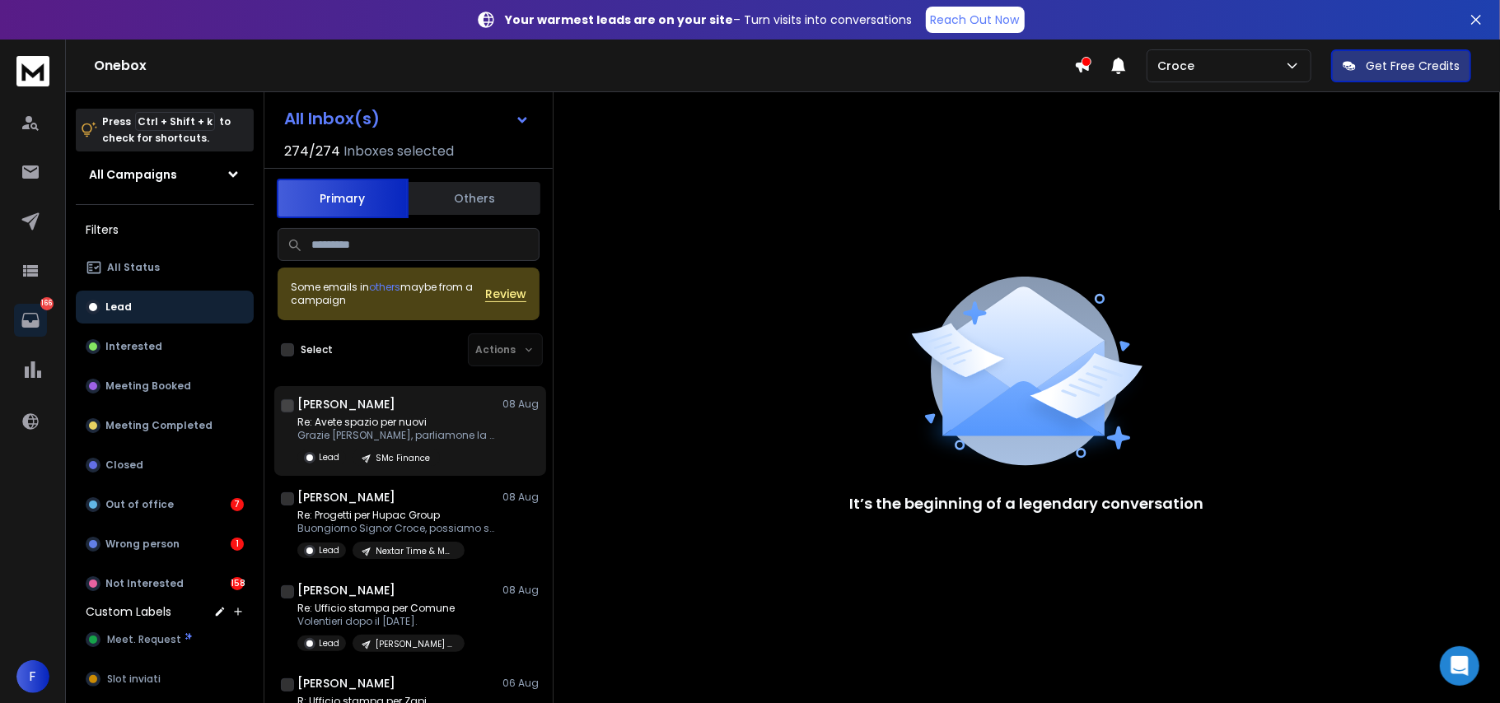
click at [486, 455] on div "Re: Avete spazio per nuovi Grazie [PERSON_NAME], parliamone la prossima Lead SM…" at bounding box center [418, 441] width 242 height 50
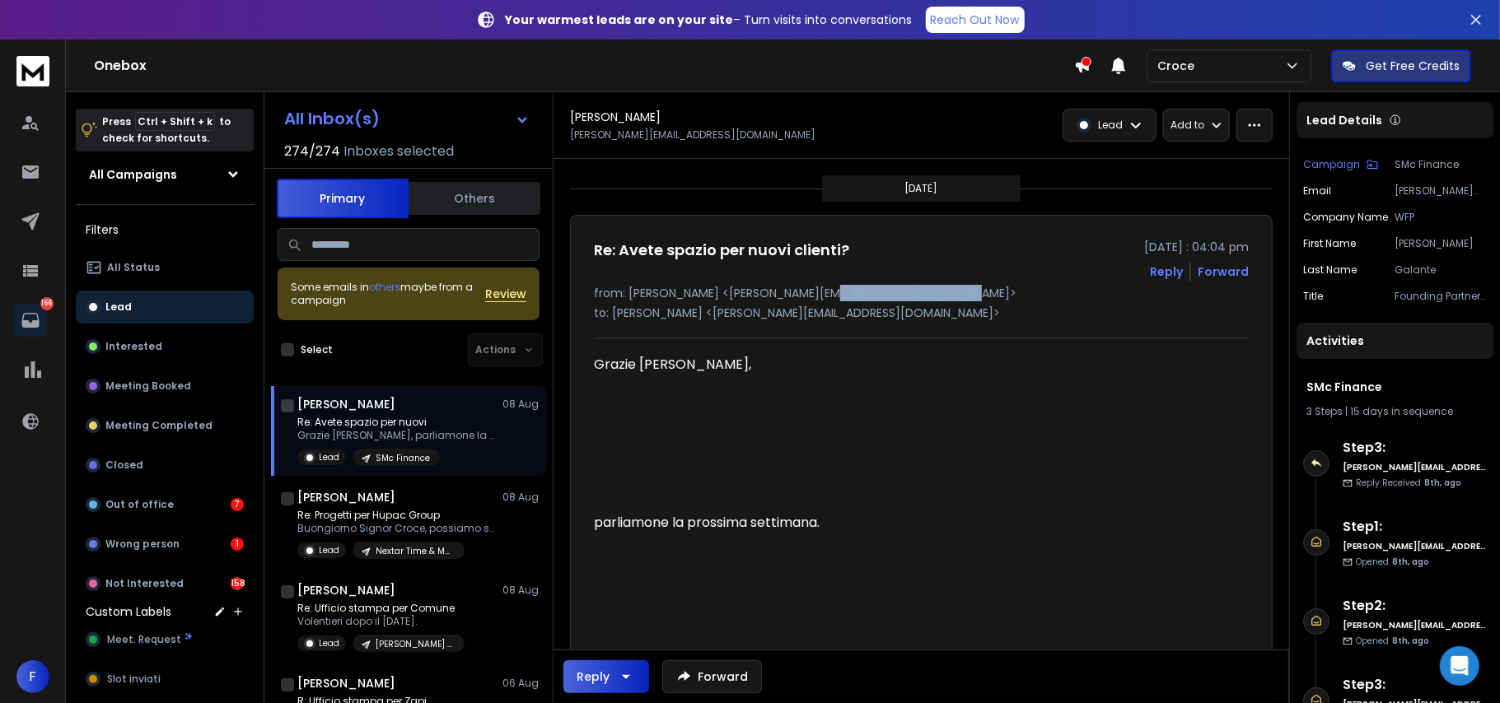
drag, startPoint x: 825, startPoint y: 293, endPoint x: 953, endPoint y: 297, distance: 127.7
click at [953, 297] on p "from: [PERSON_NAME] <[PERSON_NAME][EMAIL_ADDRESS][DOMAIN_NAME]>" at bounding box center [921, 293] width 655 height 16
copy p "[DOMAIN_NAME]"
click at [821, 473] on div at bounding box center [834, 443] width 481 height 59
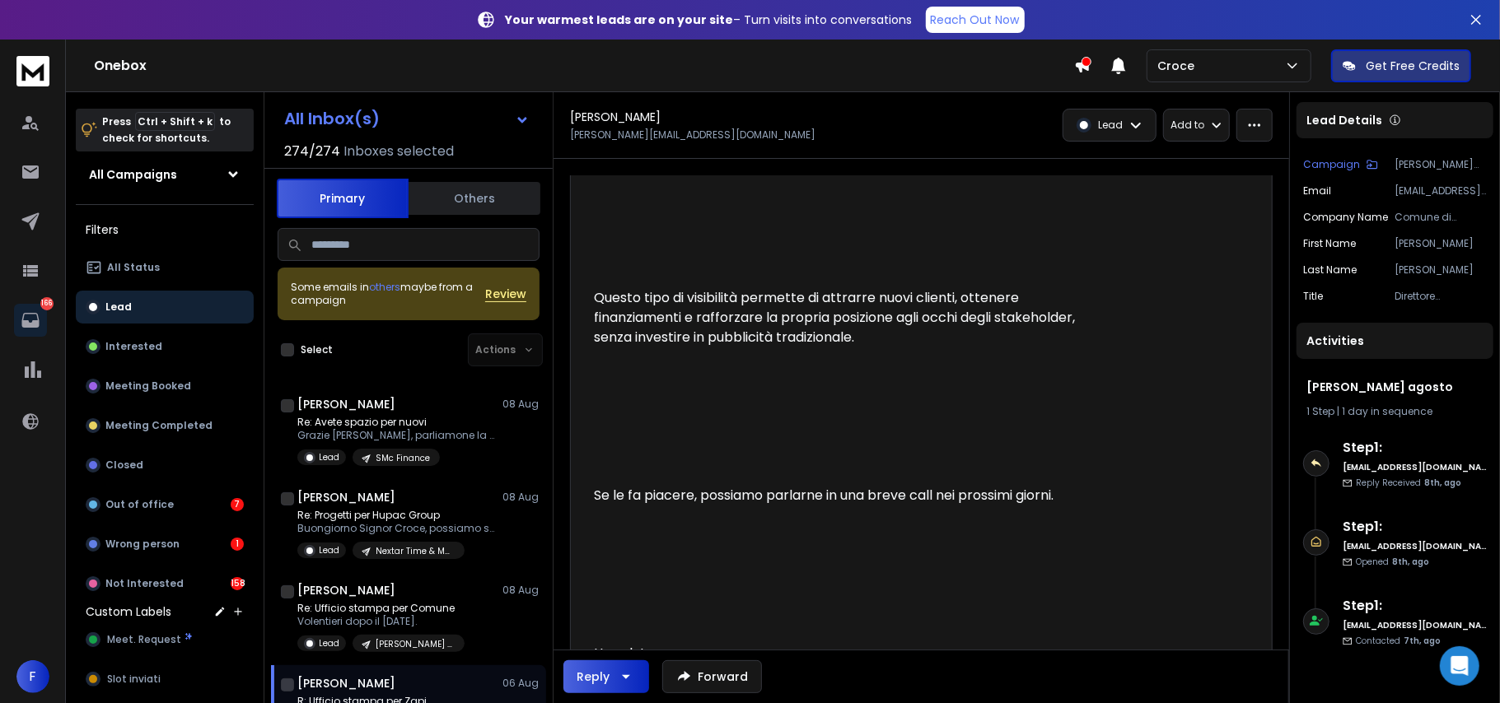
scroll to position [2792, 0]
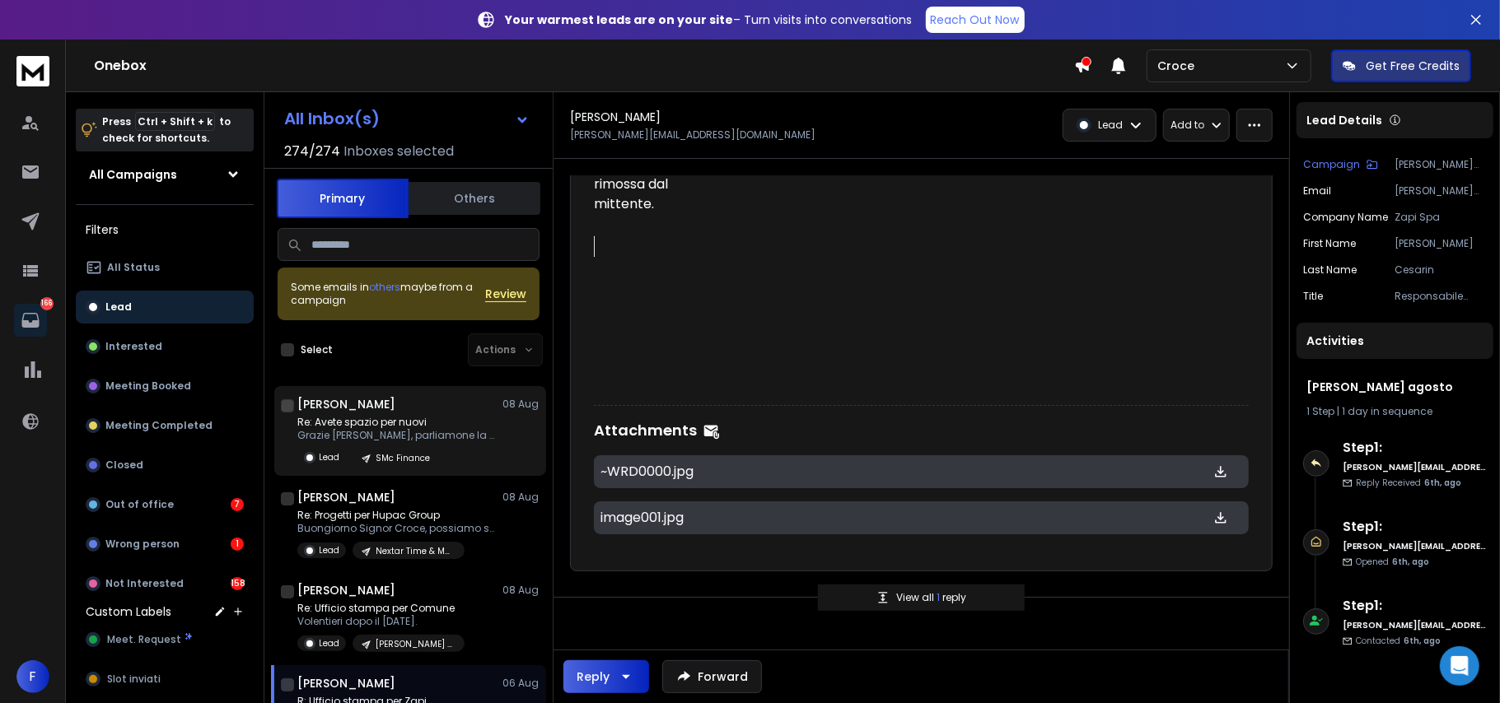
click at [498, 456] on div "Re: Avete spazio per nuovi Grazie [PERSON_NAME], parliamone la prossima Lead SM…" at bounding box center [418, 441] width 242 height 50
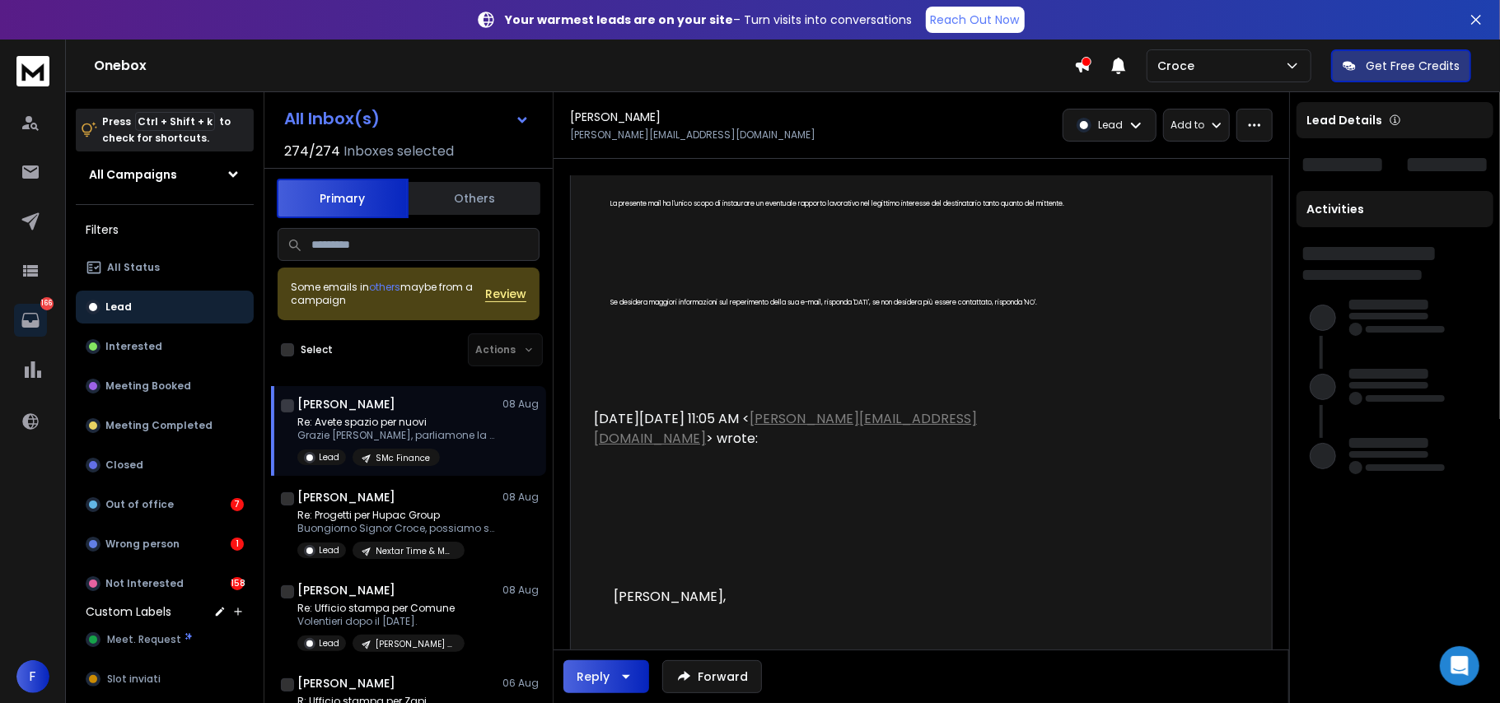
scroll to position [6900, 0]
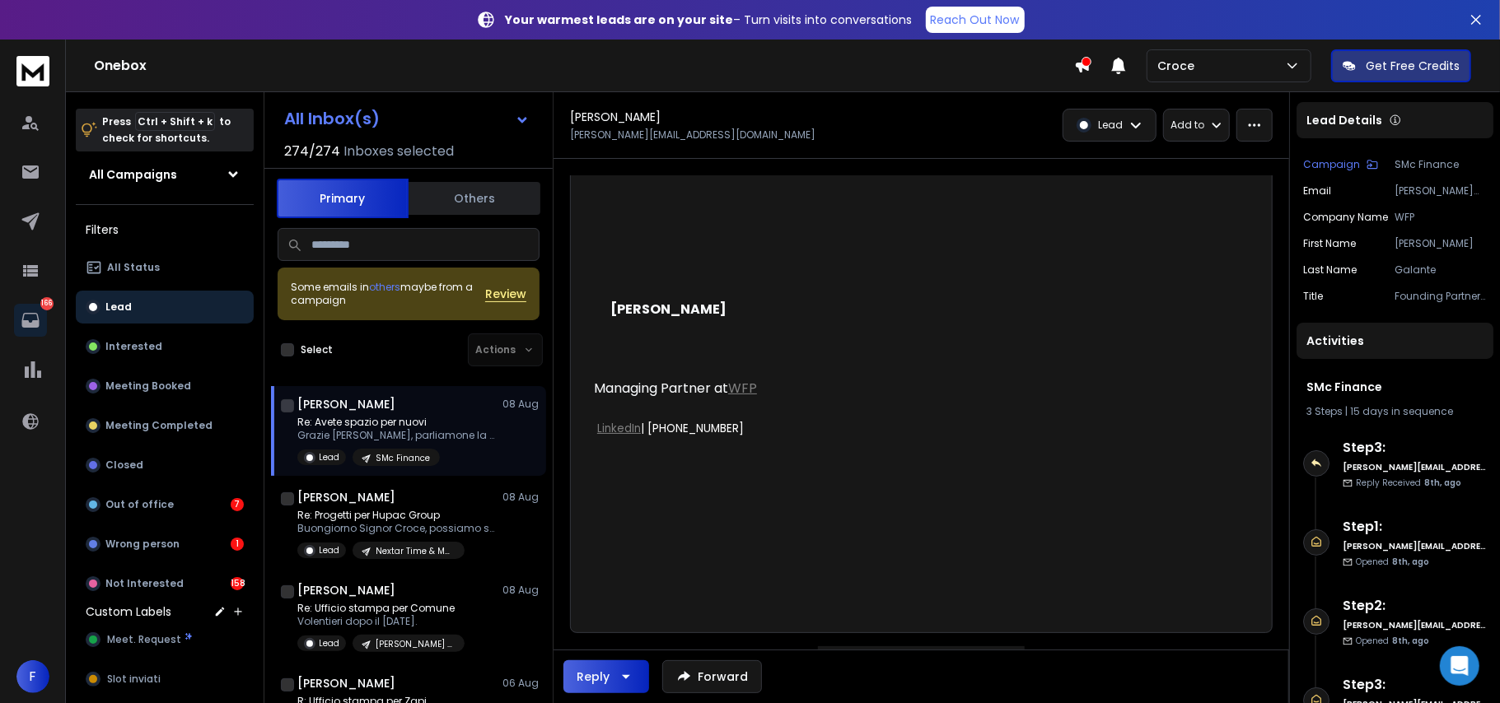
click at [1286, 664] on div "Reply Forward" at bounding box center [922, 677] width 736 height 54
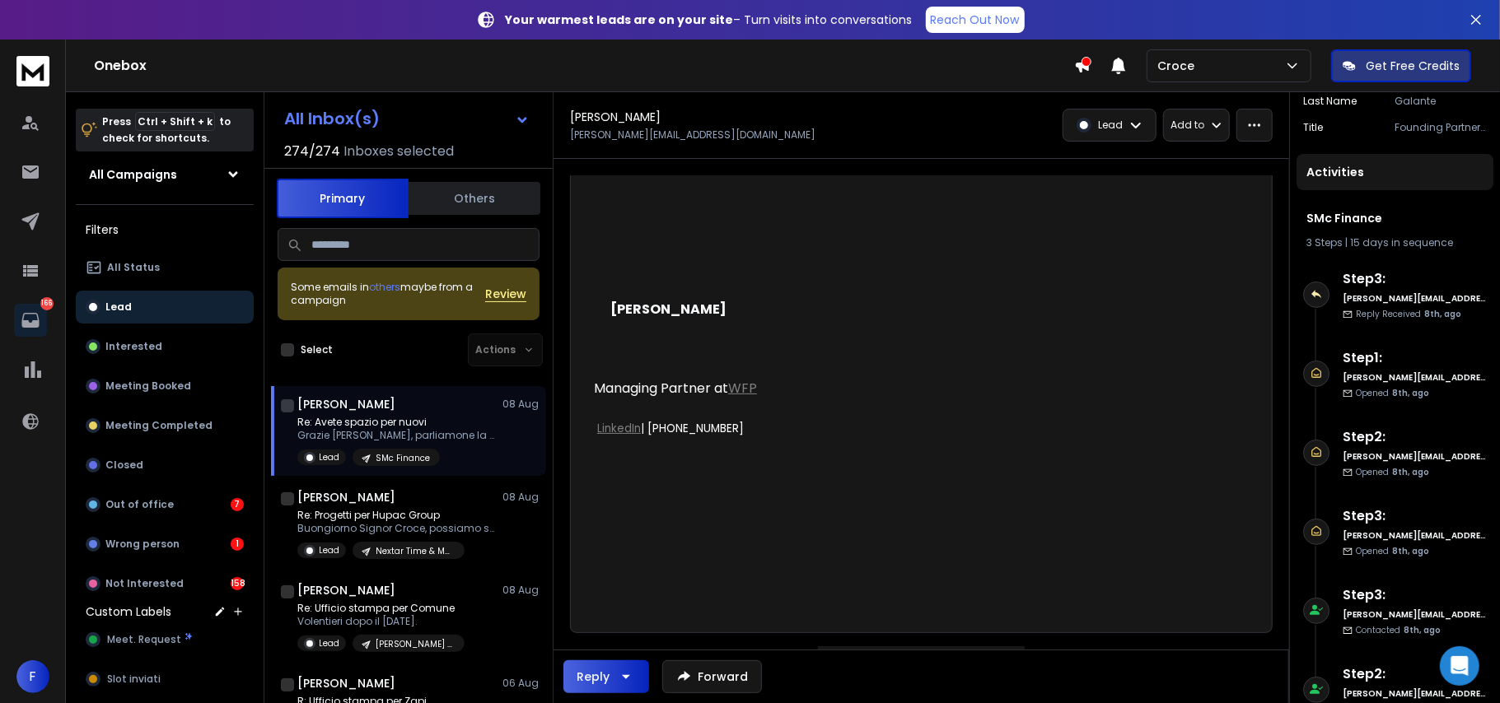
scroll to position [161, 0]
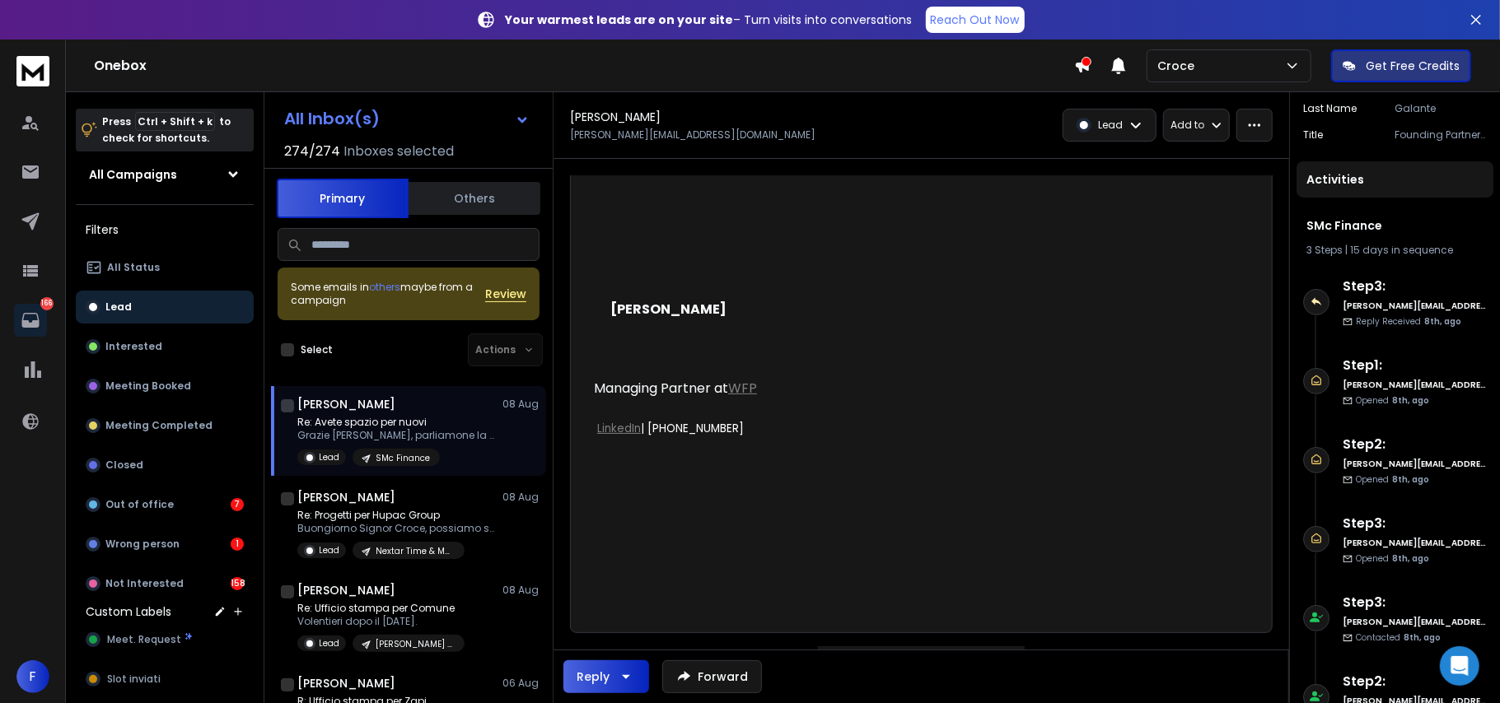
click at [1493, 399] on div "Step 1 : [PERSON_NAME][EMAIL_ADDRESS][DOMAIN_NAME] Opened 8th, ago" at bounding box center [1401, 408] width 197 height 104
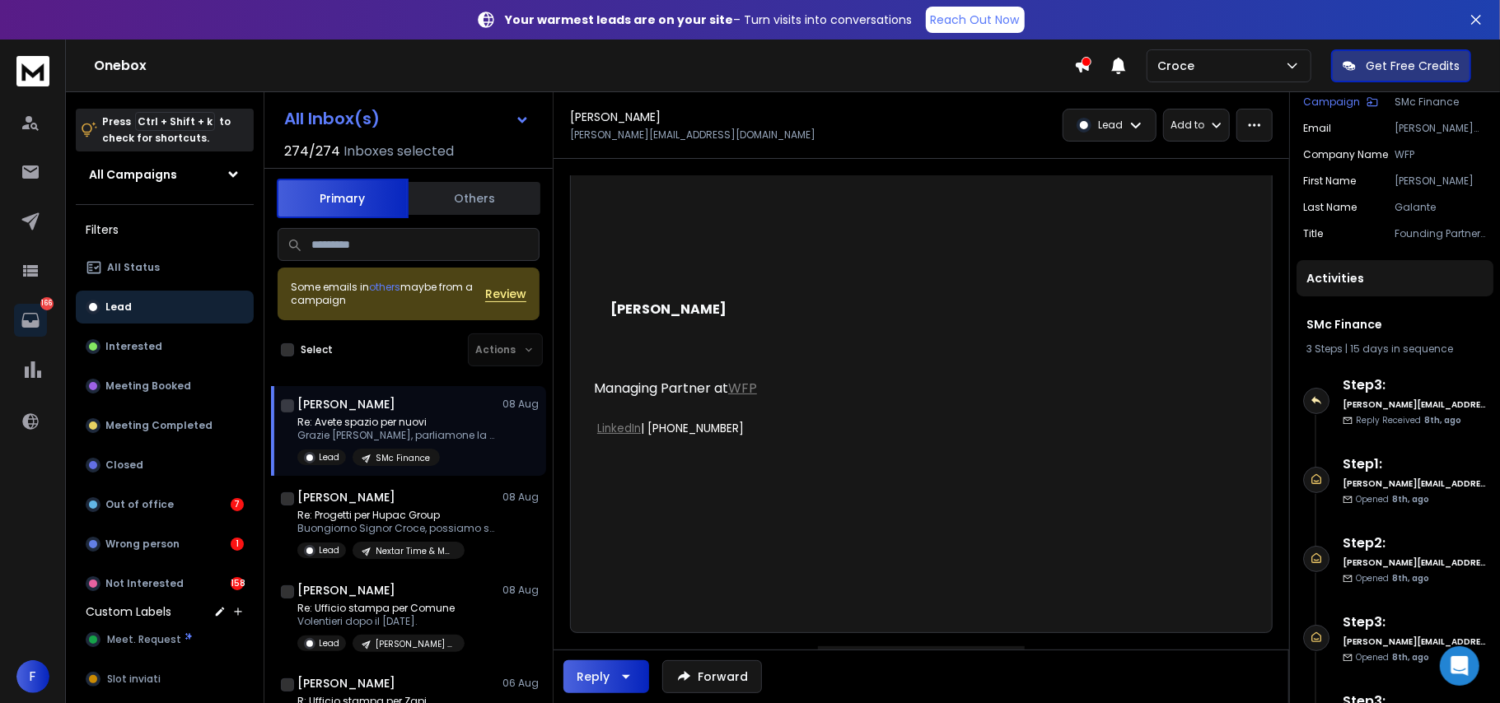
scroll to position [0, 0]
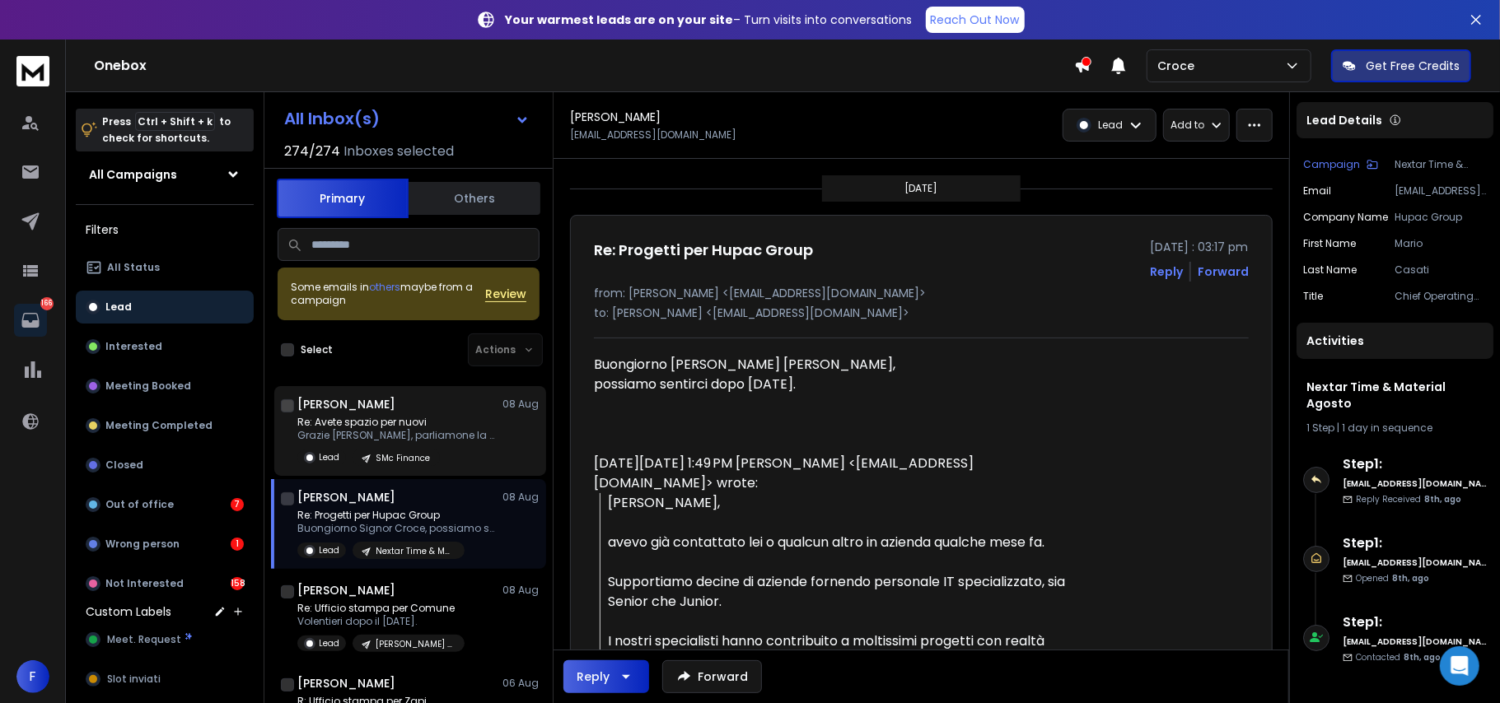
click at [423, 440] on p "Grazie [PERSON_NAME], parliamone la prossima" at bounding box center [396, 435] width 198 height 13
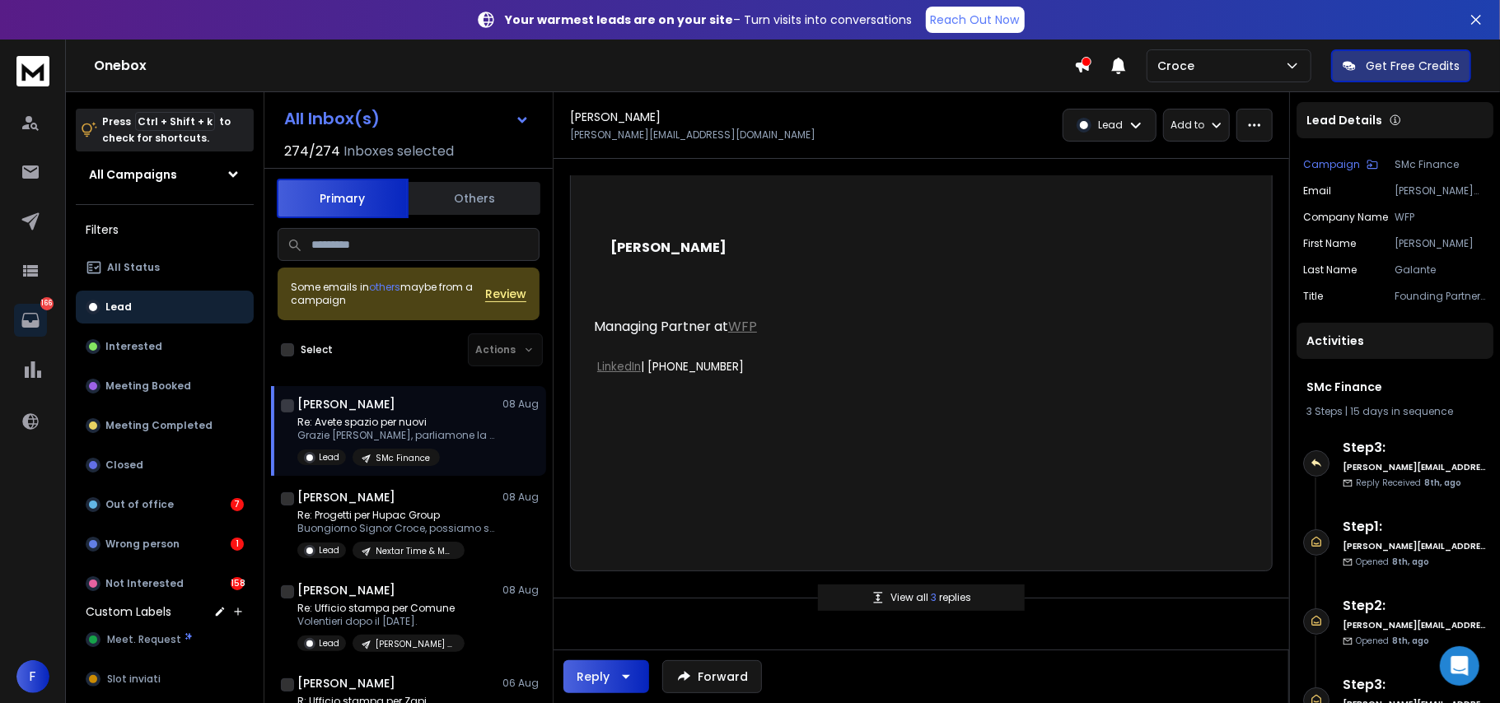
scroll to position [7197, 0]
click at [672, 257] on strong "[PERSON_NAME]" at bounding box center [668, 247] width 116 height 19
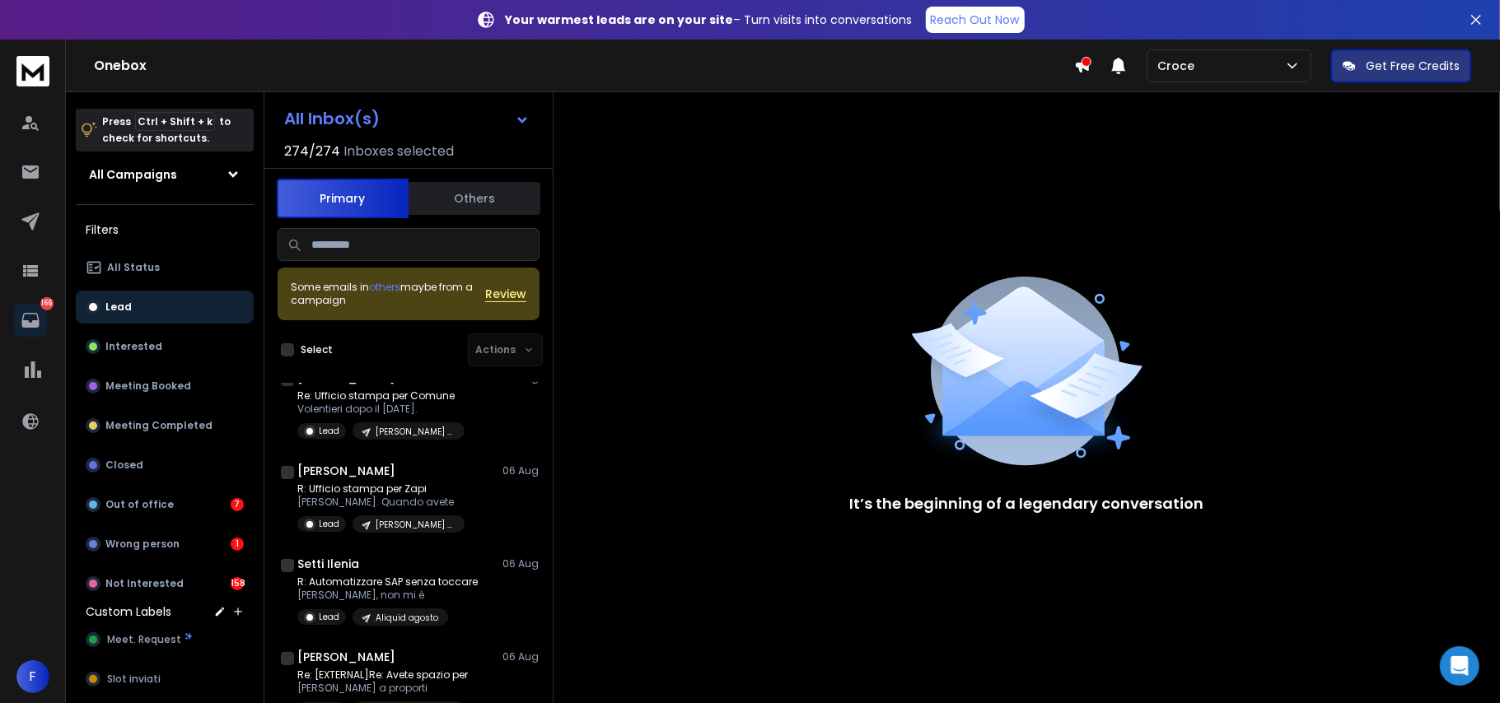
scroll to position [0, 0]
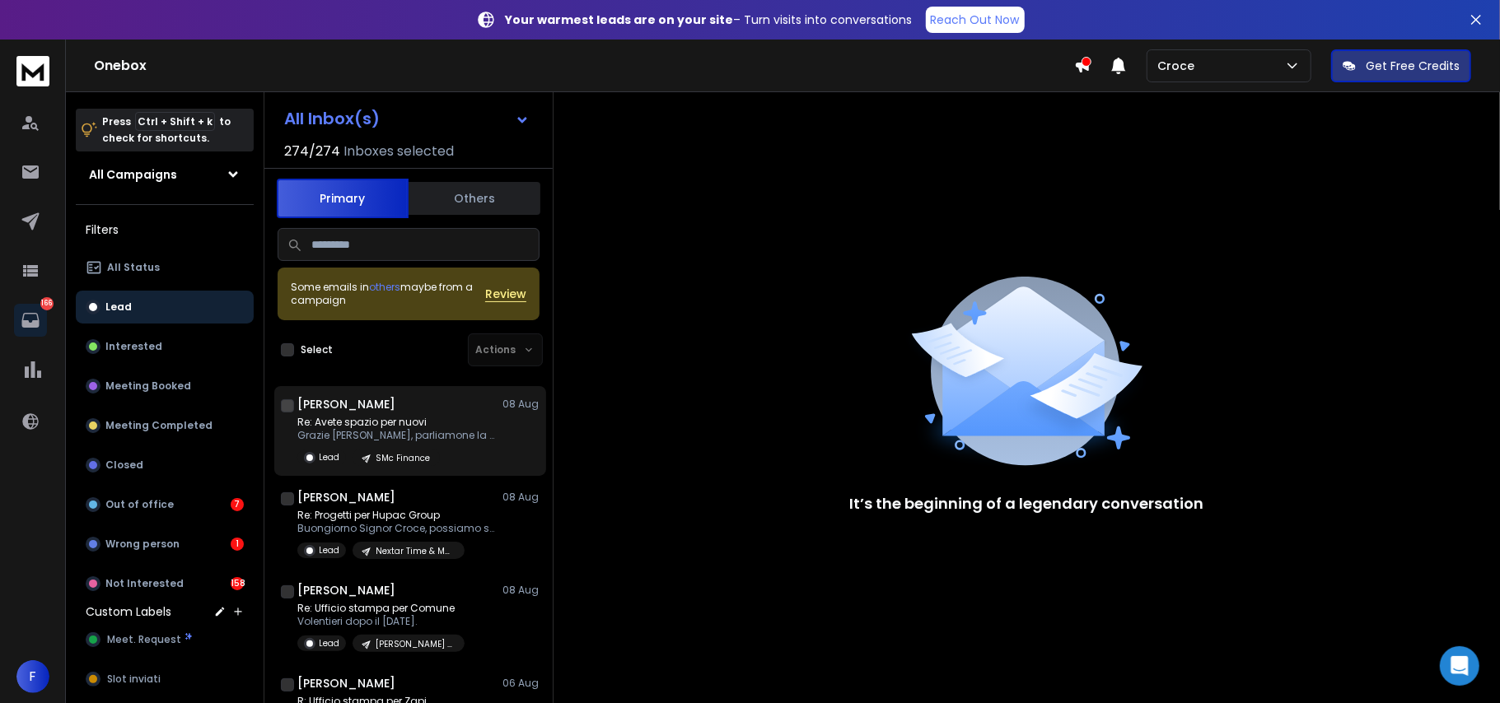
click at [494, 422] on div "Re: Avete spazio per nuovi Grazie [PERSON_NAME], parliamone la prossima Lead SM…" at bounding box center [418, 441] width 242 height 50
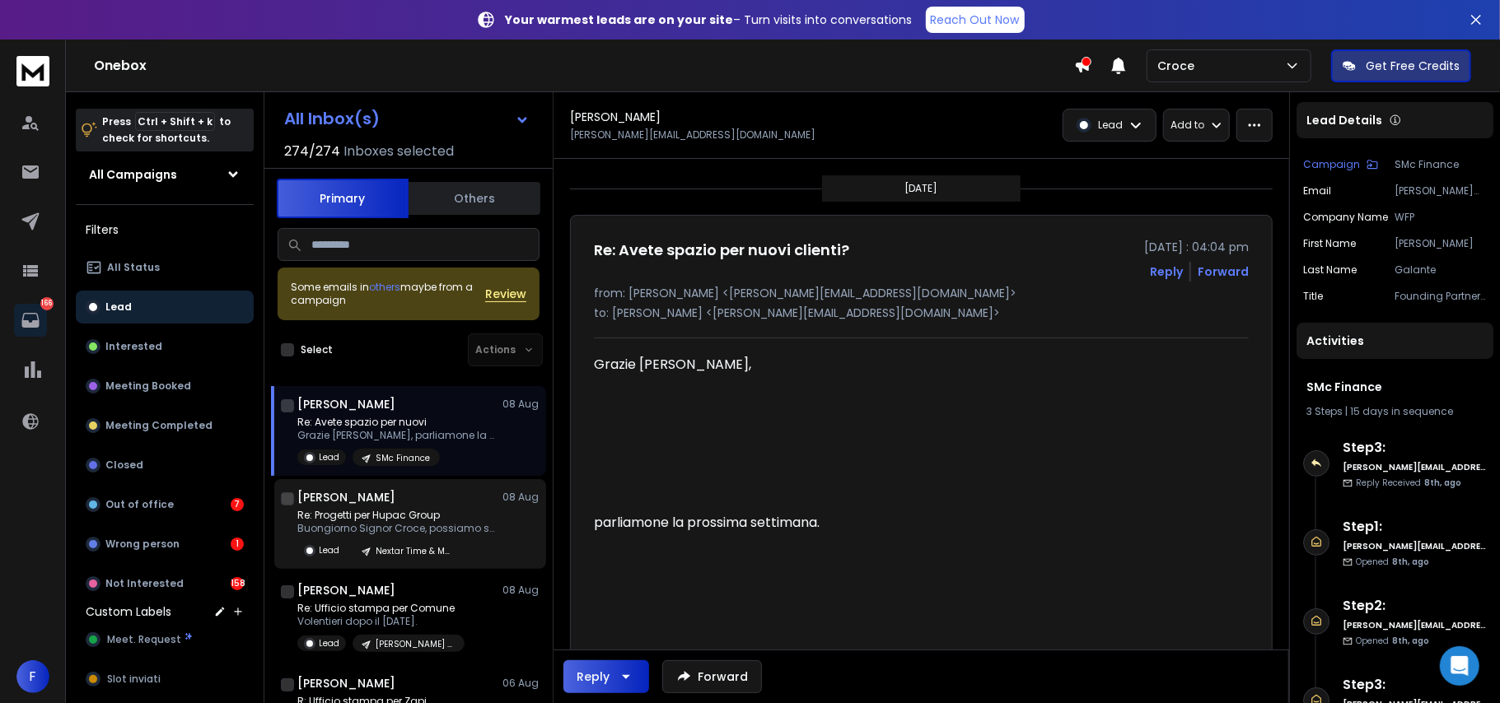
click at [423, 519] on p "Re: Progetti per Hupac Group" at bounding box center [396, 515] width 198 height 13
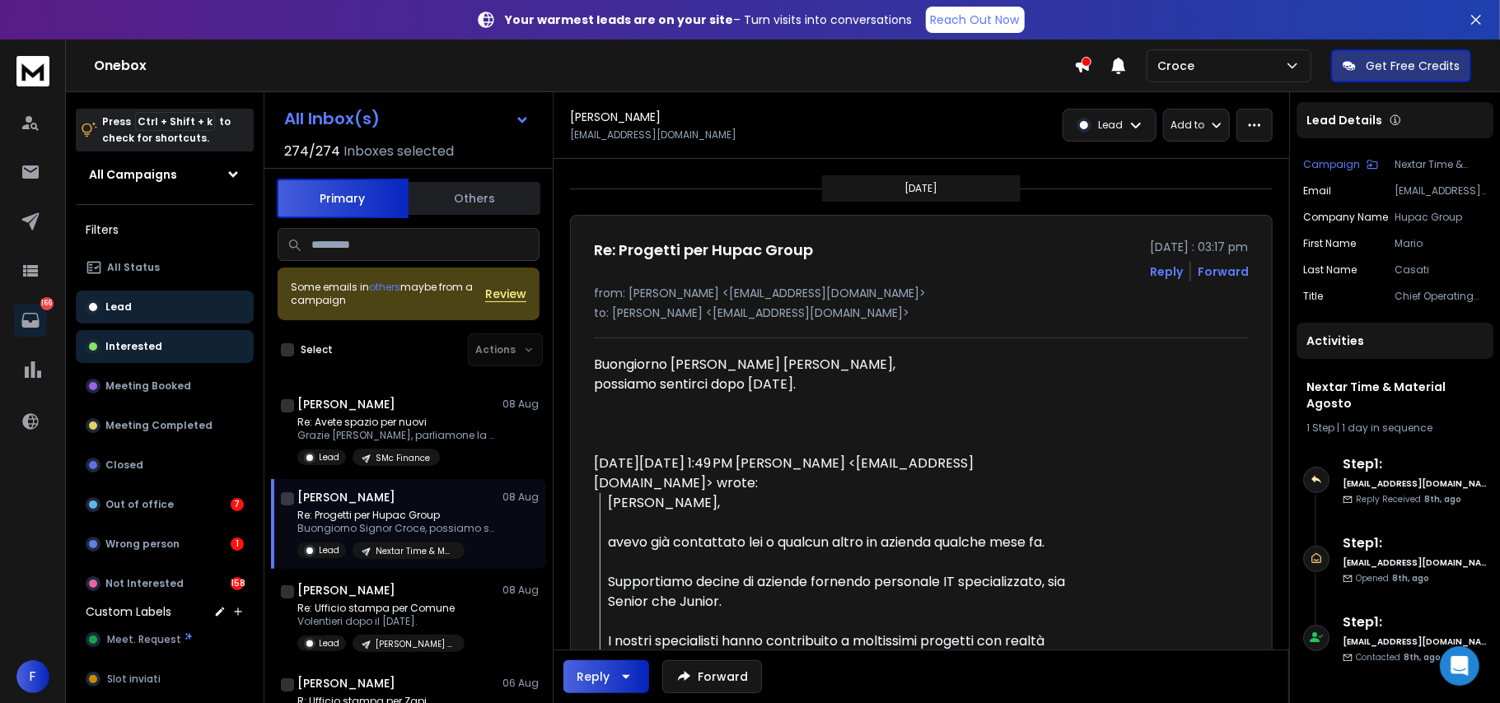
click at [115, 356] on button "Interested" at bounding box center [165, 346] width 178 height 33
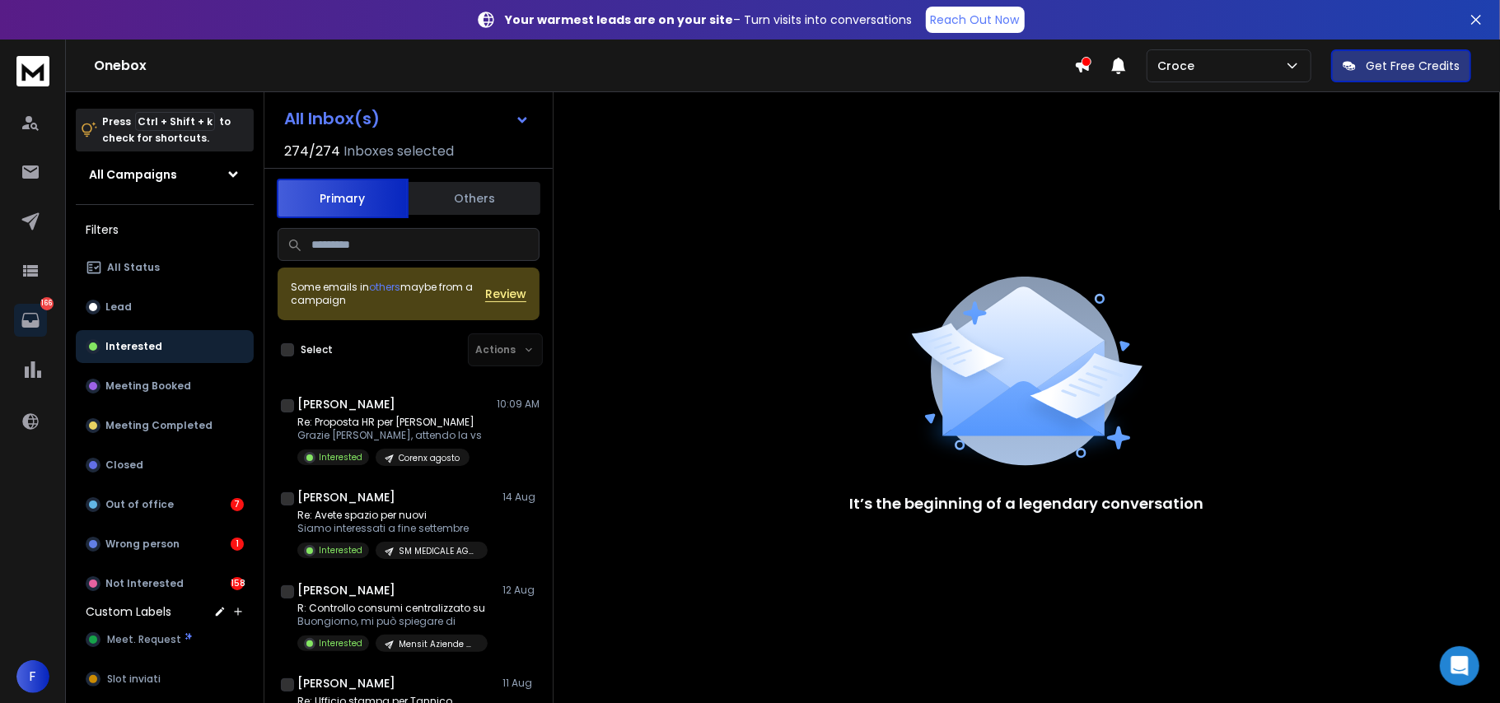
click at [176, 406] on div "All Status Lead Interested Meeting Booked Meeting Completed Closed Out of offic…" at bounding box center [165, 425] width 178 height 349
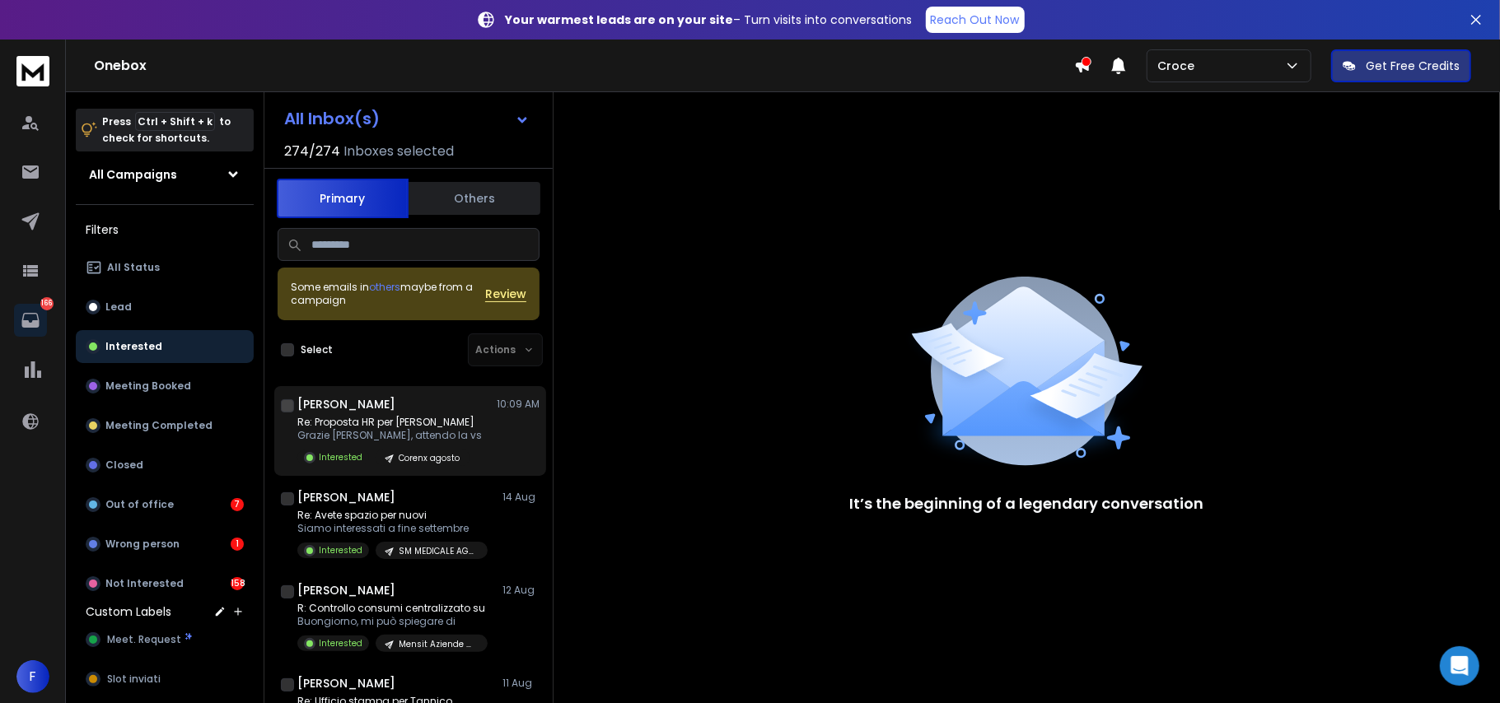
click at [387, 425] on p "Re: Proposta HR per [PERSON_NAME]" at bounding box center [389, 422] width 185 height 13
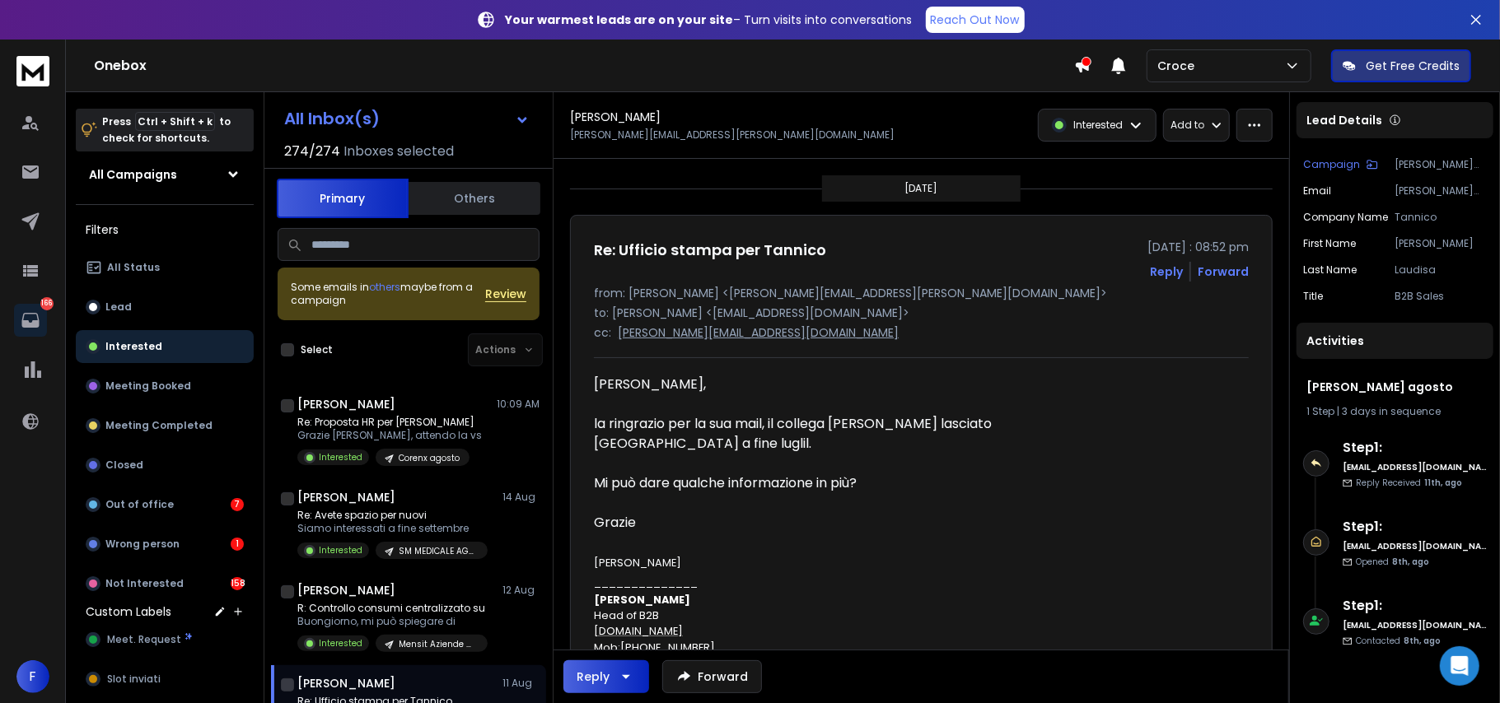
click at [653, 629] on font "[DOMAIN_NAME]" at bounding box center [638, 631] width 89 height 14
